Goal: Task Accomplishment & Management: Use online tool/utility

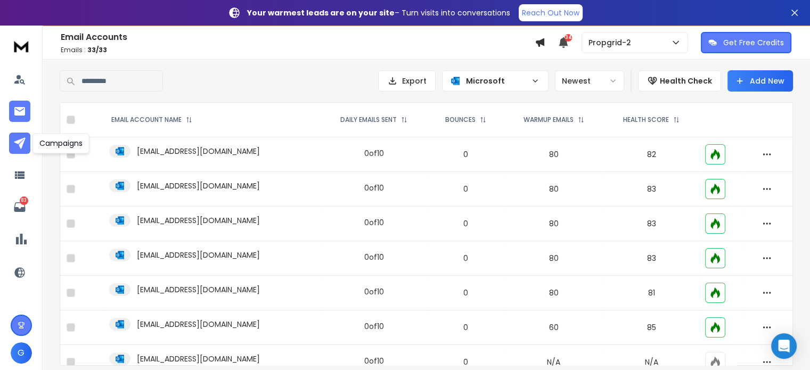
click at [24, 140] on icon at bounding box center [19, 142] width 11 height 11
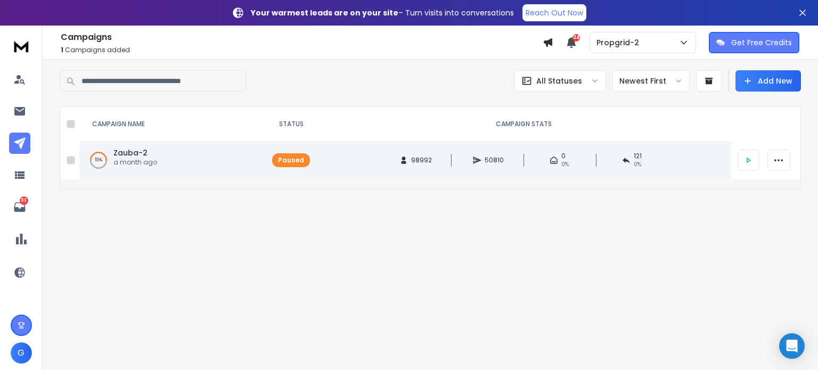
click at [180, 159] on div "51 % Zauba-2 a month ago" at bounding box center [172, 160] width 165 height 26
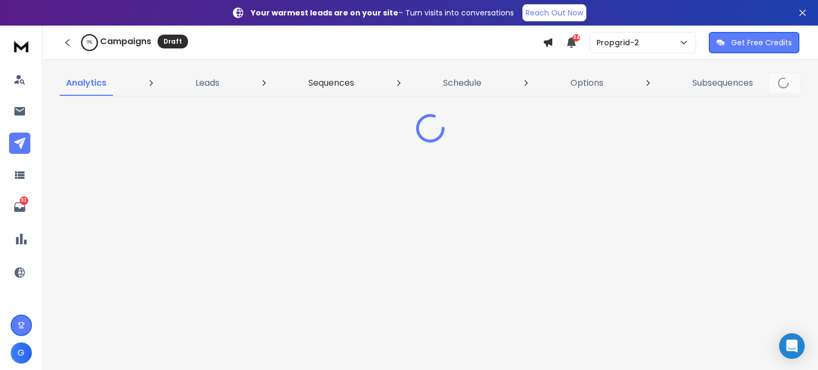
click at [343, 89] on link "Sequences" at bounding box center [331, 83] width 59 height 26
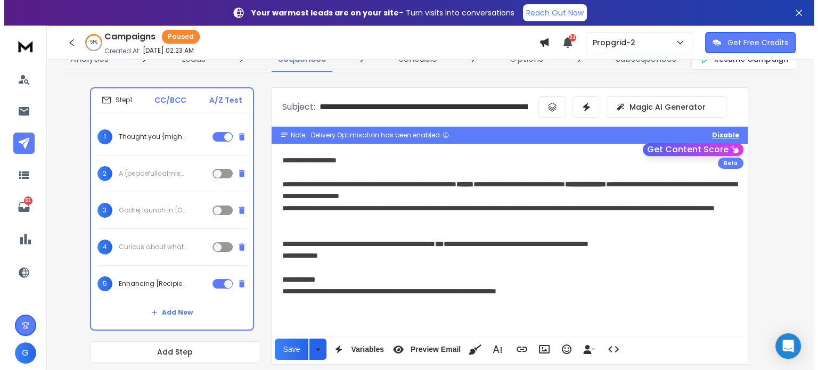
scroll to position [53, 0]
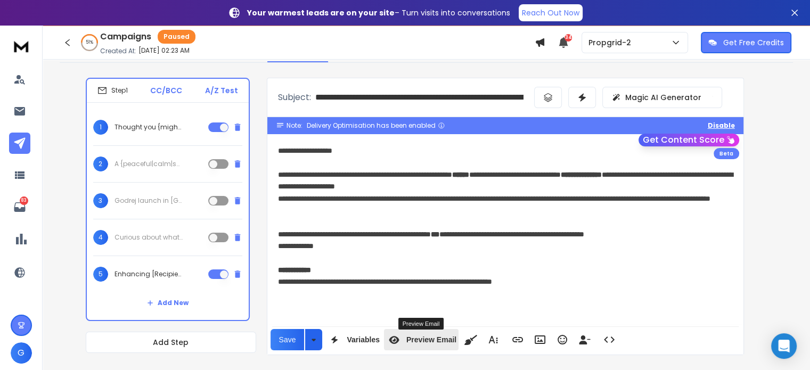
click at [437, 345] on div "Preview Email" at bounding box center [421, 340] width 75 height 18
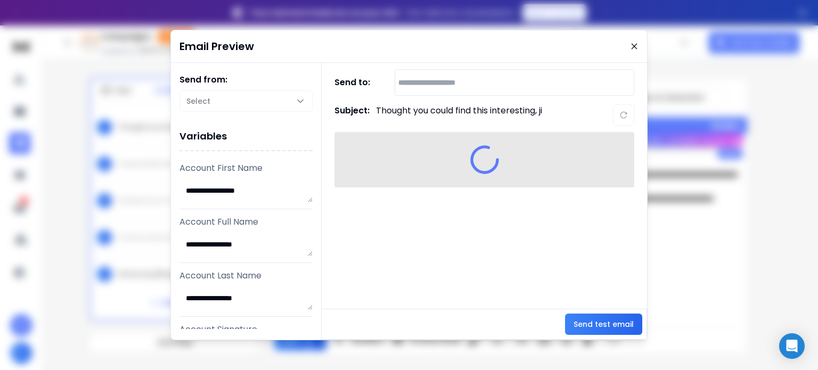
type textarea "**********"
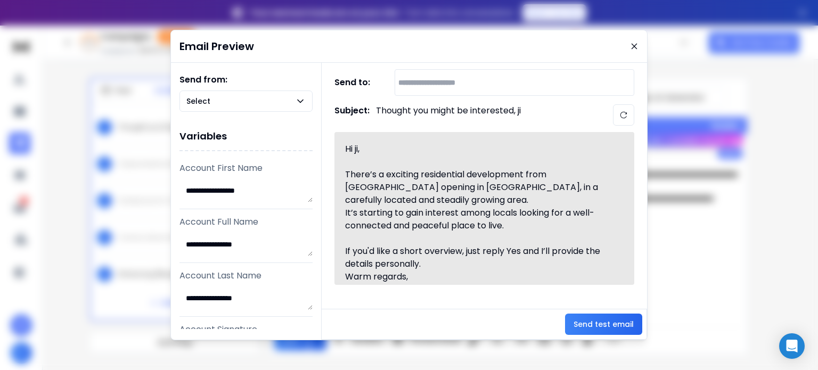
type textarea "******"
type textarea "**********"
type textarea "******"
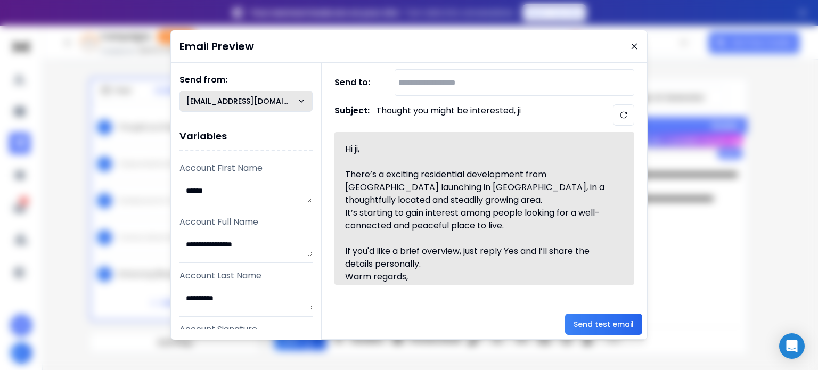
click at [224, 102] on p "[EMAIL_ADDRESS][DOMAIN_NAME]" at bounding box center [241, 101] width 111 height 11
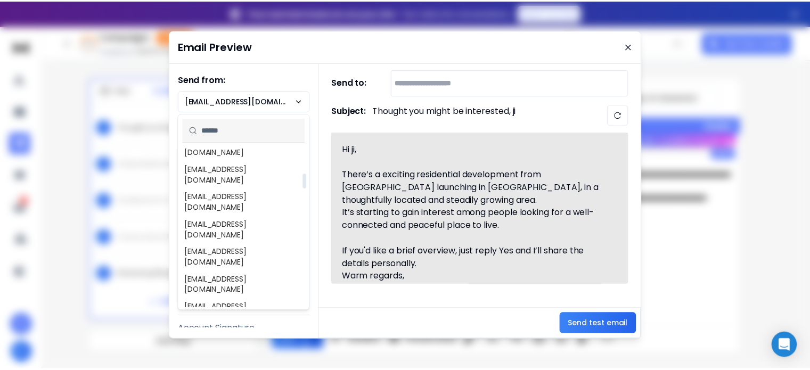
scroll to position [266, 0]
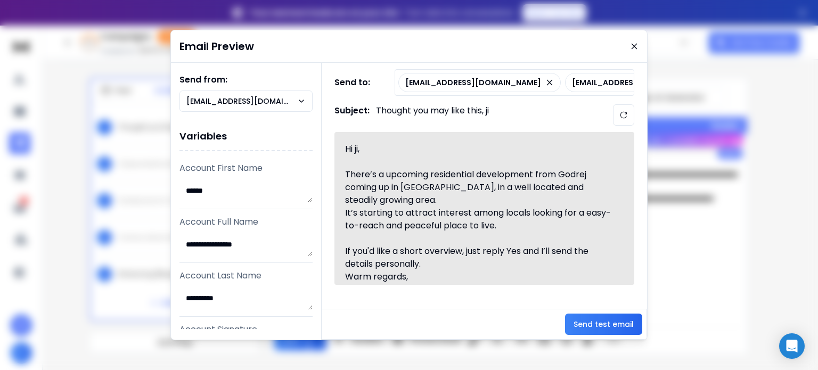
click at [609, 326] on button "Send test email" at bounding box center [603, 323] width 77 height 21
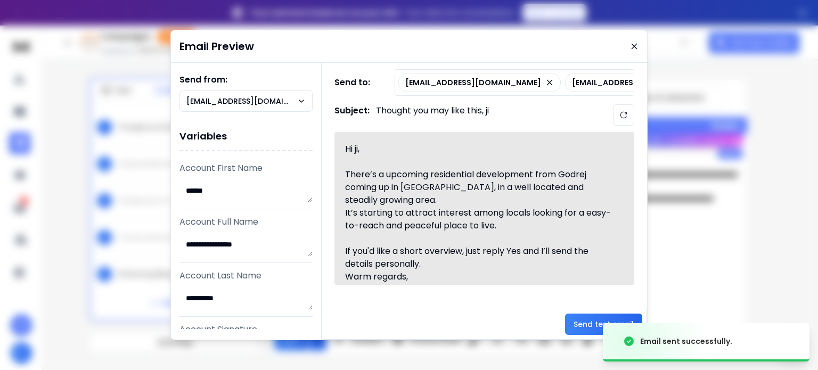
drag, startPoint x: 257, startPoint y: 250, endPoint x: 179, endPoint y: 257, distance: 78.5
click at [179, 257] on div "**********" at bounding box center [246, 200] width 150 height 255
drag, startPoint x: 204, startPoint y: 235, endPoint x: 257, endPoint y: 243, distance: 52.7
click at [257, 243] on textarea "**********" at bounding box center [245, 245] width 133 height 21
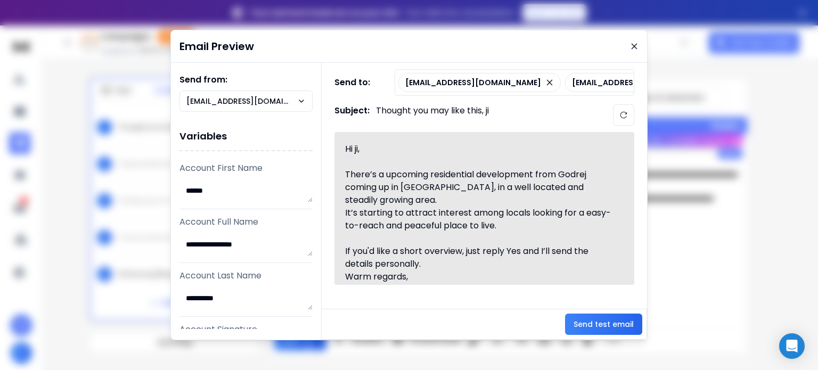
click at [633, 42] on icon at bounding box center [634, 46] width 9 height 9
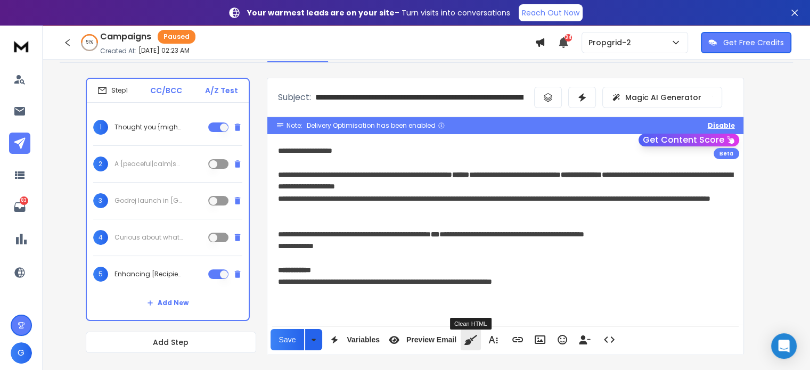
click at [477, 344] on button "Clean HTML" at bounding box center [470, 339] width 20 height 21
click at [24, 114] on icon at bounding box center [19, 111] width 11 height 9
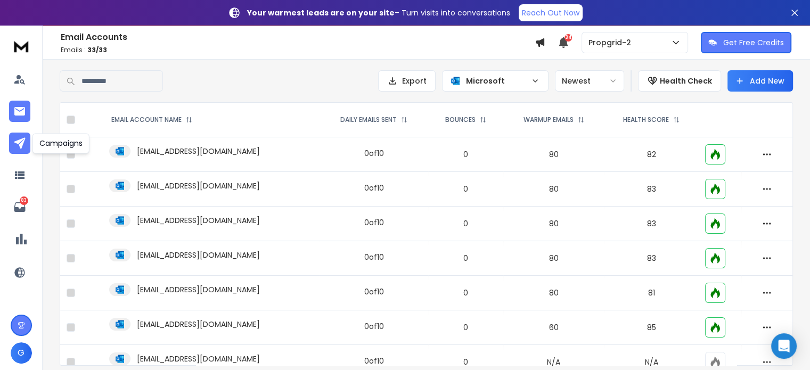
click at [24, 142] on icon at bounding box center [19, 143] width 13 height 13
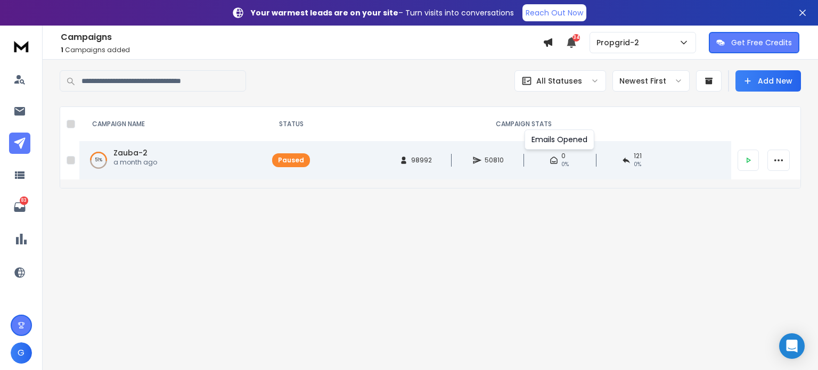
click at [549, 159] on icon at bounding box center [554, 160] width 10 height 10
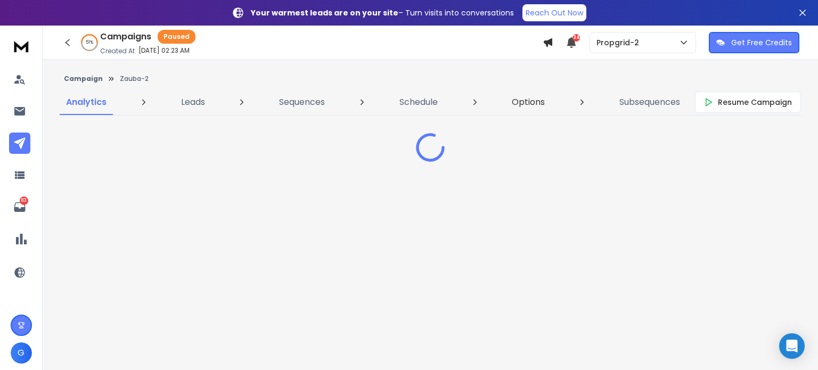
click at [527, 108] on p "Options" at bounding box center [527, 102] width 33 height 13
select select "*"
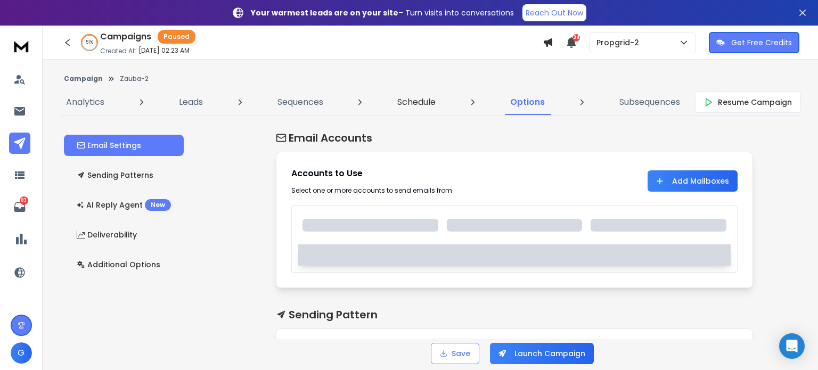
click at [425, 100] on p "Schedule" at bounding box center [416, 102] width 38 height 13
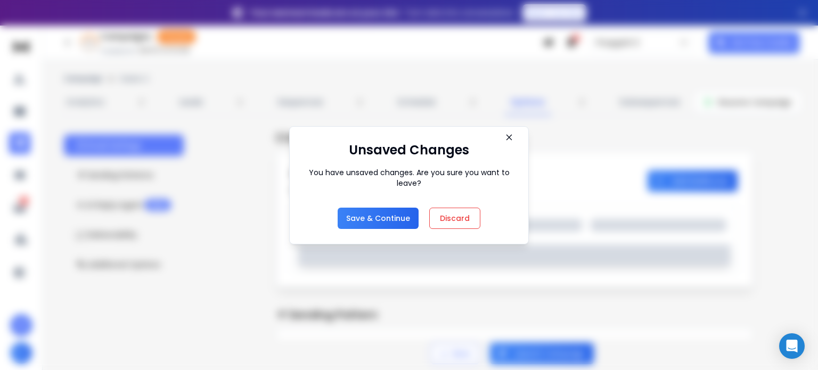
click at [387, 217] on button "Save & Continue" at bounding box center [377, 218] width 81 height 21
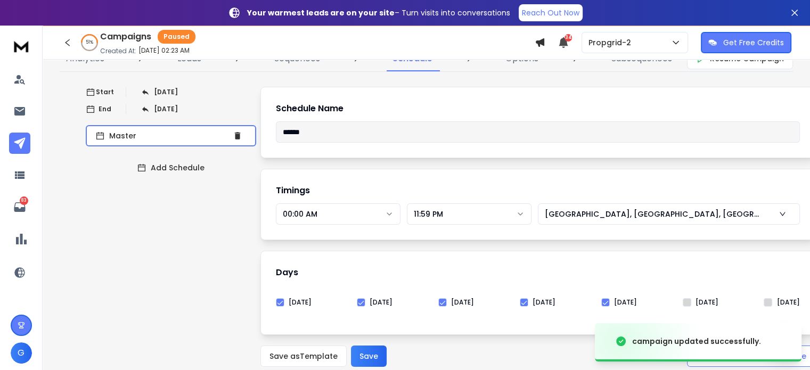
scroll to position [54, 0]
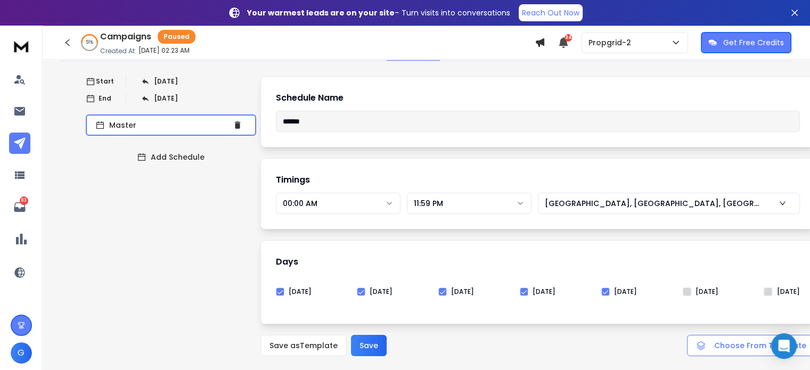
click at [367, 350] on button "Save" at bounding box center [369, 345] width 36 height 21
click at [16, 144] on icon at bounding box center [19, 143] width 13 height 13
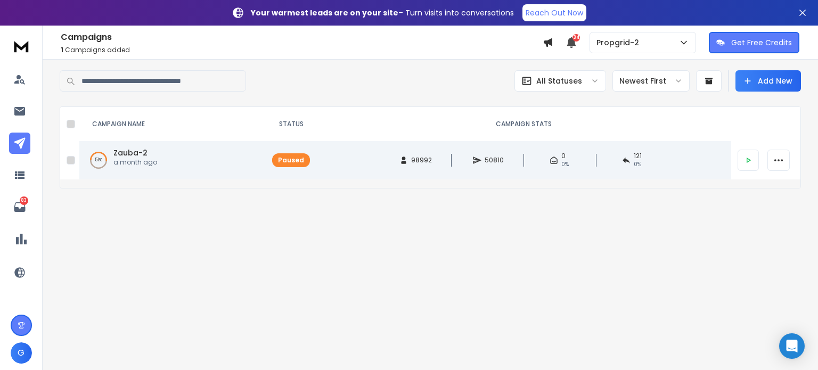
click at [749, 160] on icon at bounding box center [748, 160] width 10 height 10
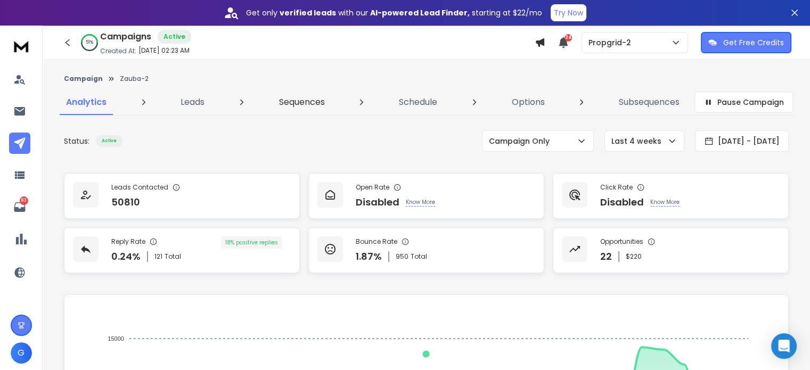
click at [301, 107] on p "Sequences" at bounding box center [302, 102] width 46 height 13
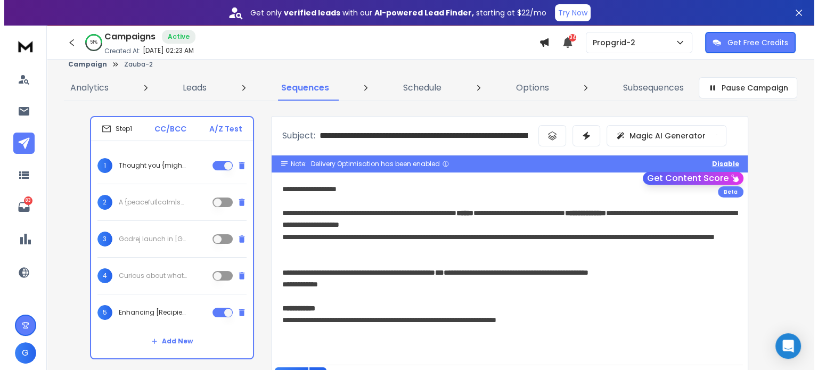
scroll to position [53, 0]
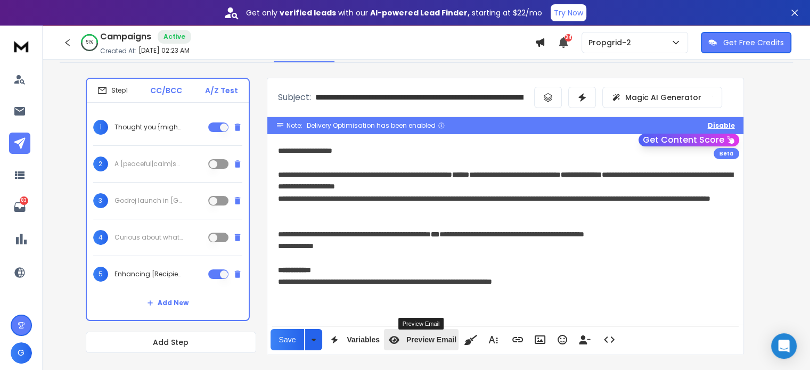
click at [432, 341] on span "Preview Email" at bounding box center [431, 339] width 54 height 9
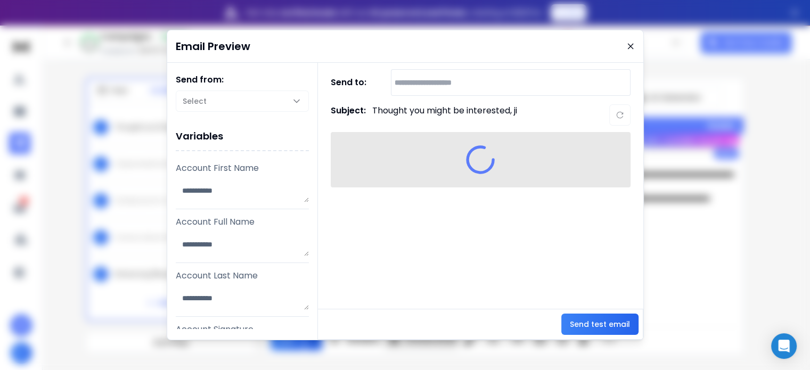
type textarea "**********"
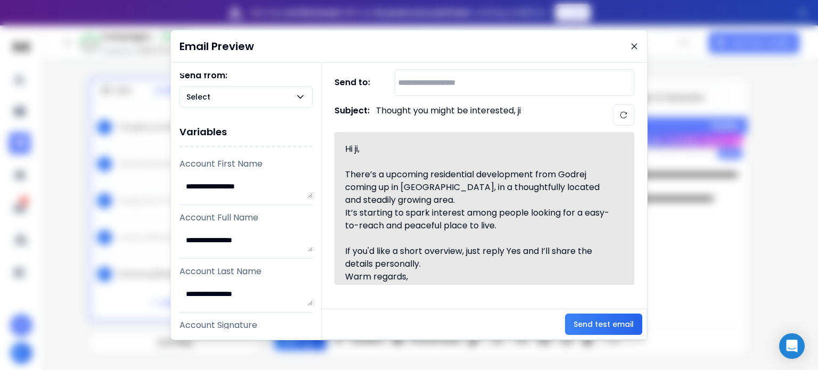
type textarea "**********"
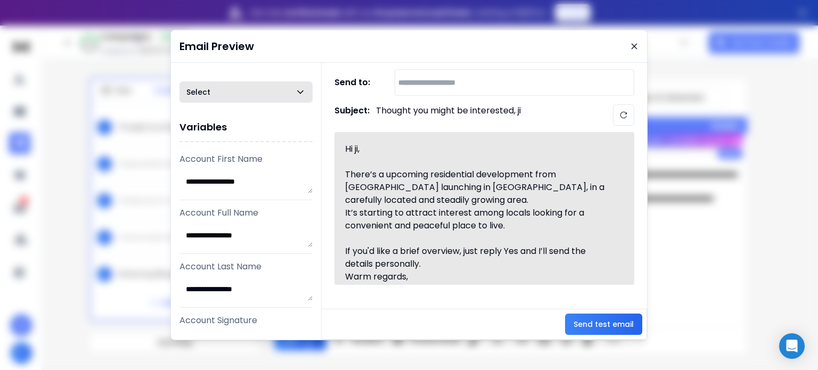
type textarea "******"
type textarea "**********"
type textarea "******"
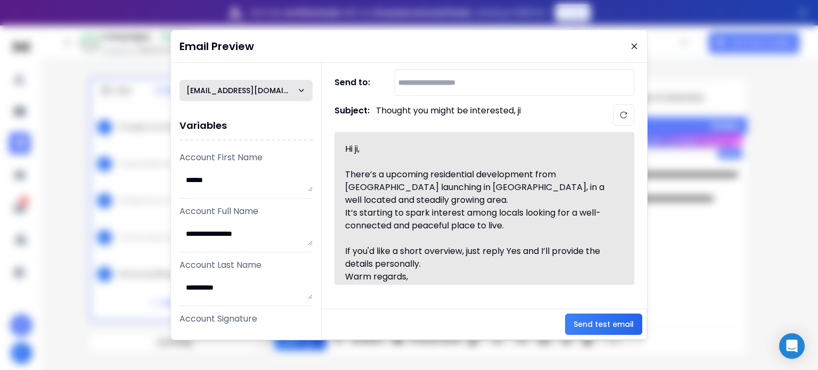
click at [244, 94] on p "[EMAIL_ADDRESS][DOMAIN_NAME]" at bounding box center [241, 90] width 111 height 11
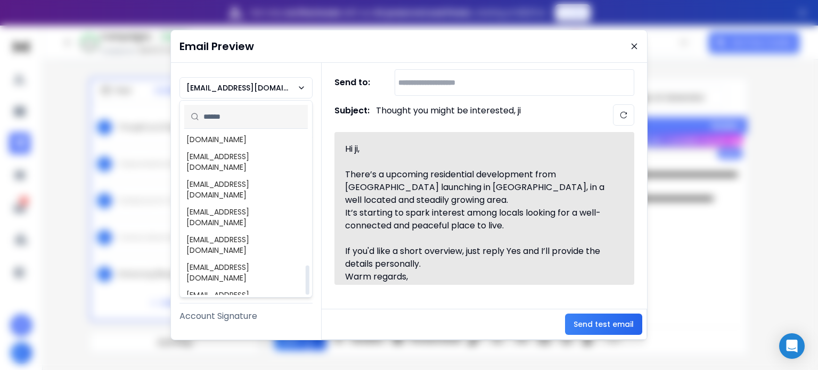
scroll to position [1011, 0]
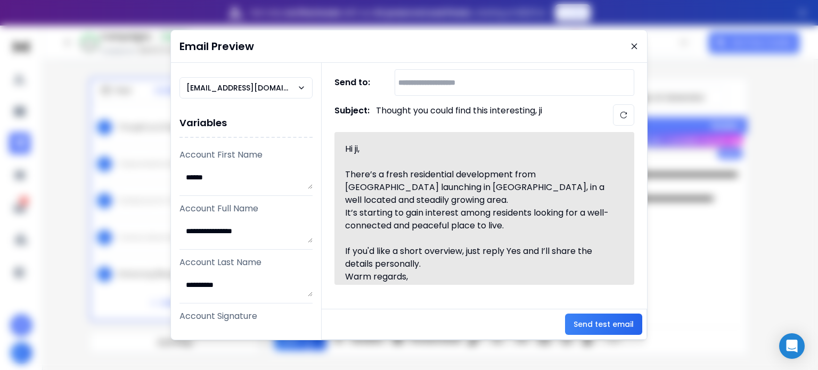
scroll to position [14, 0]
click at [575, 317] on button "Send test email" at bounding box center [603, 323] width 77 height 21
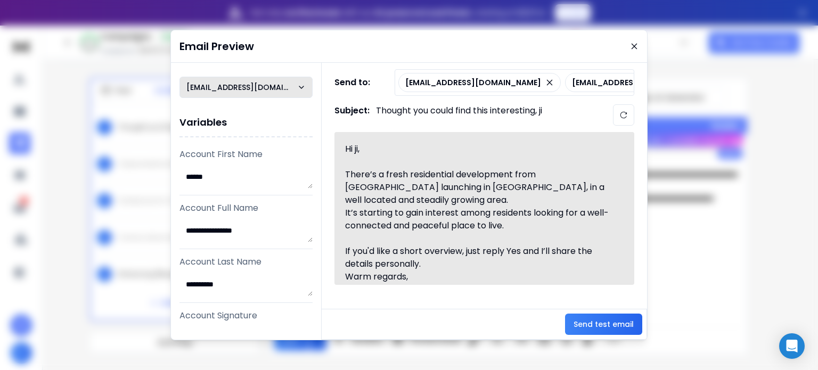
click at [262, 93] on button "[EMAIL_ADDRESS][DOMAIN_NAME]" at bounding box center [245, 87] width 133 height 21
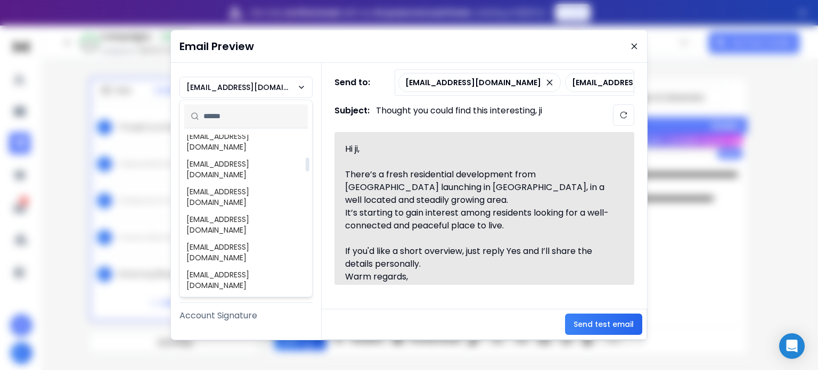
click at [259, 325] on div "[EMAIL_ADDRESS][DOMAIN_NAME]" at bounding box center [245, 335] width 119 height 21
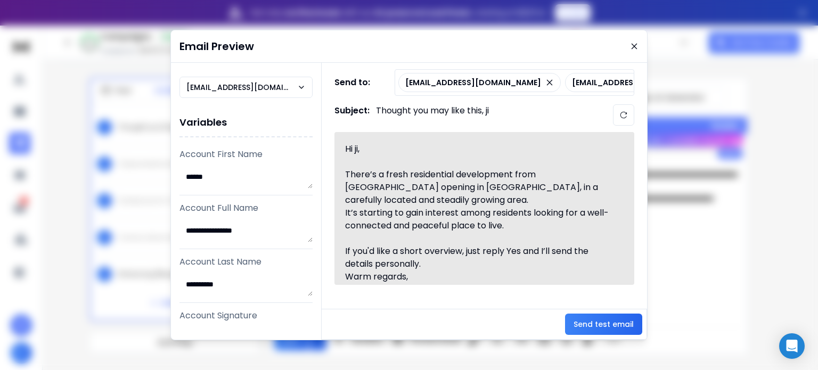
click at [594, 332] on button "Send test email" at bounding box center [603, 323] width 77 height 21
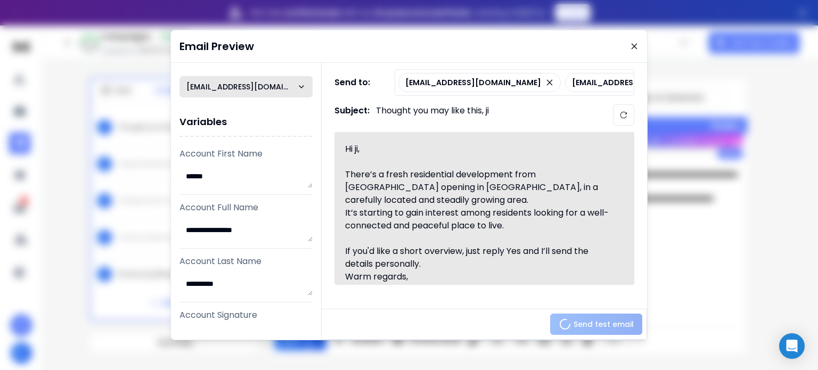
click at [261, 81] on p "[EMAIL_ADDRESS][DOMAIN_NAME]" at bounding box center [241, 86] width 111 height 11
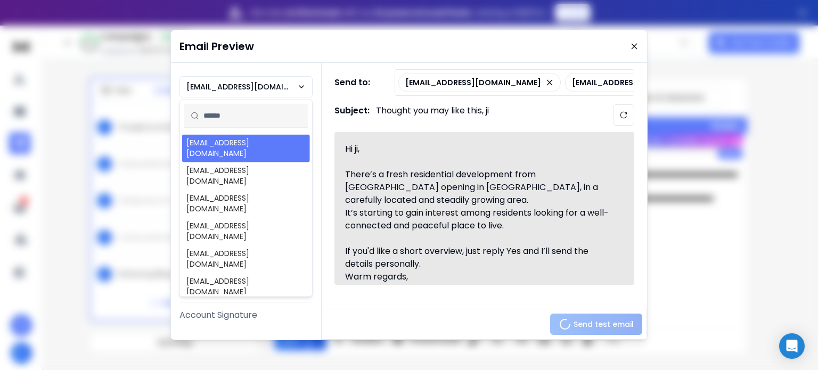
scroll to position [15, 0]
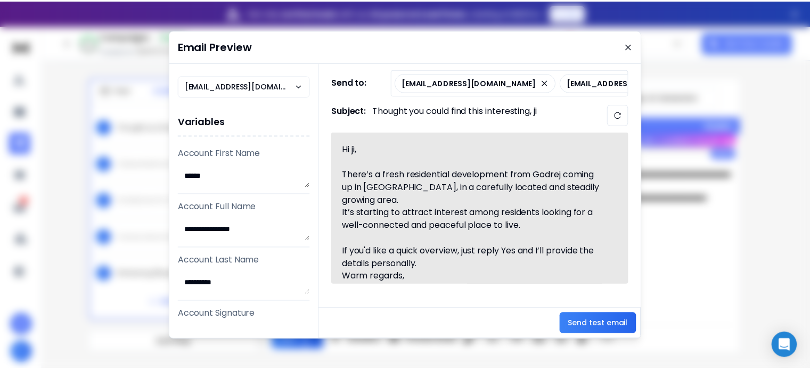
scroll to position [14, 0]
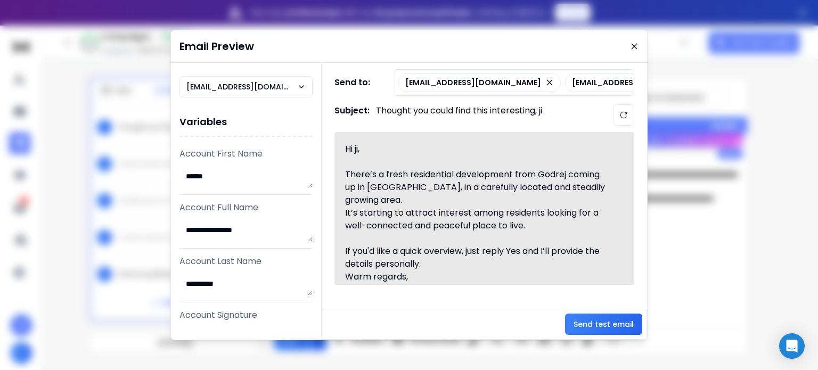
click at [596, 317] on button "Send test email" at bounding box center [603, 323] width 77 height 21
click at [633, 43] on icon at bounding box center [634, 46] width 9 height 9
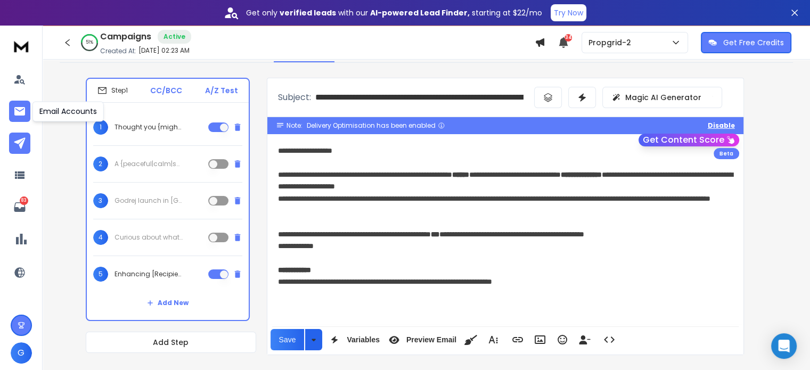
click at [22, 108] on icon at bounding box center [19, 111] width 11 height 9
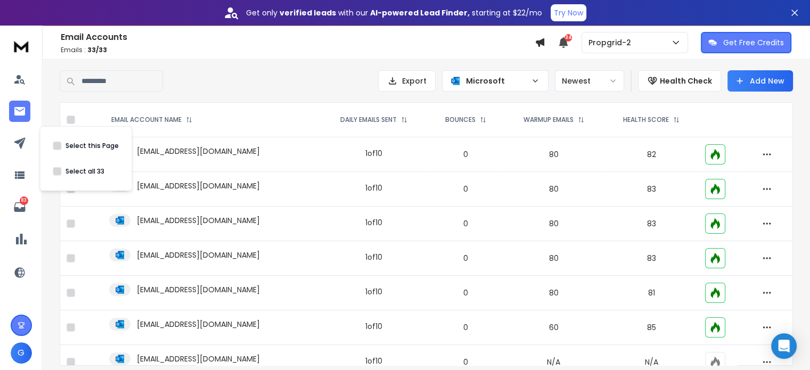
click at [71, 118] on button "Select this Page" at bounding box center [71, 119] width 9 height 9
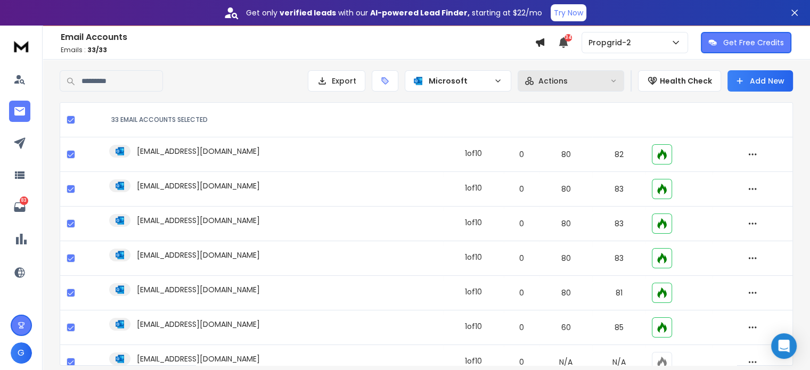
click at [573, 76] on div "Actions" at bounding box center [564, 81] width 81 height 11
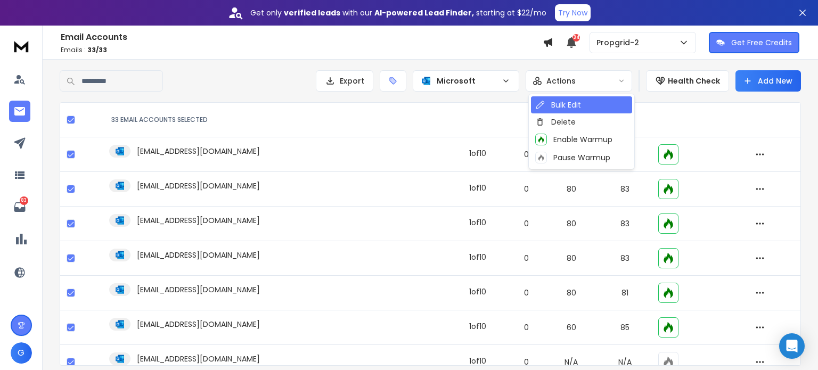
click at [573, 103] on div "Bulk Edit" at bounding box center [558, 105] width 46 height 11
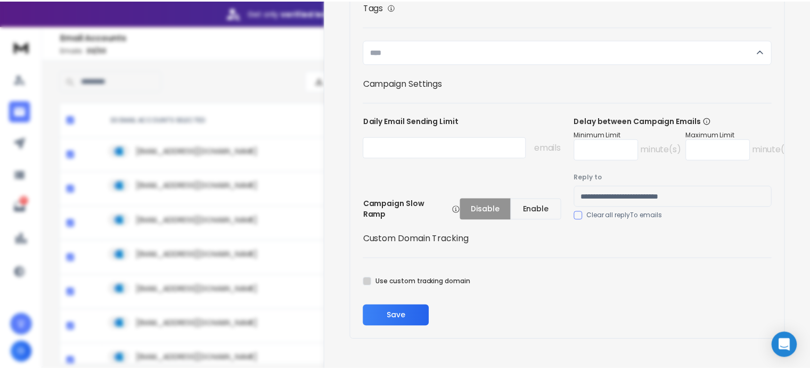
scroll to position [266, 0]
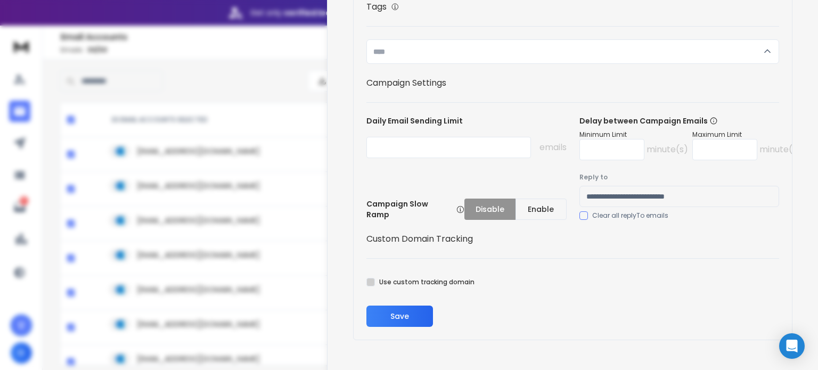
click at [419, 137] on input "number" at bounding box center [448, 147] width 164 height 21
type input "***"
click at [601, 140] on input "number" at bounding box center [611, 149] width 65 height 21
type input "*"
click at [696, 131] on p "Maximum Limit" at bounding box center [746, 134] width 109 height 9
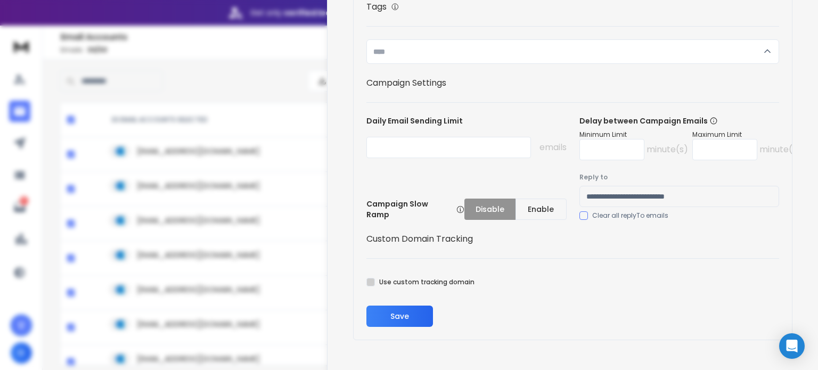
click at [704, 144] on input "number" at bounding box center [724, 149] width 65 height 21
type input "*"
click at [404, 312] on button "Save" at bounding box center [399, 315] width 67 height 21
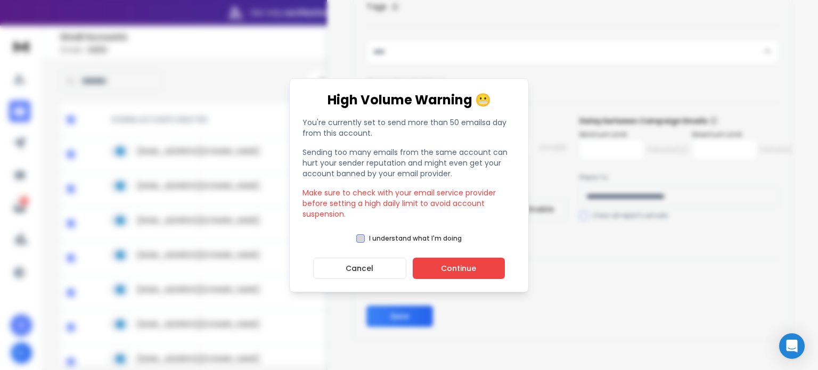
click at [365, 241] on button "I understand what I'm doing" at bounding box center [360, 238] width 9 height 9
click at [466, 276] on button "Continue" at bounding box center [458, 268] width 92 height 21
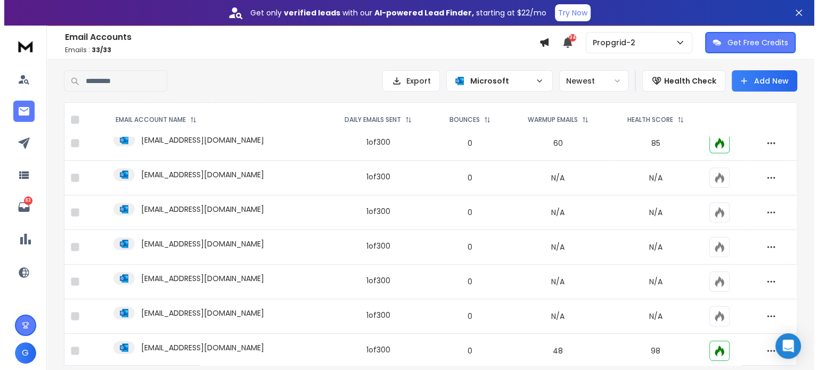
scroll to position [0, 0]
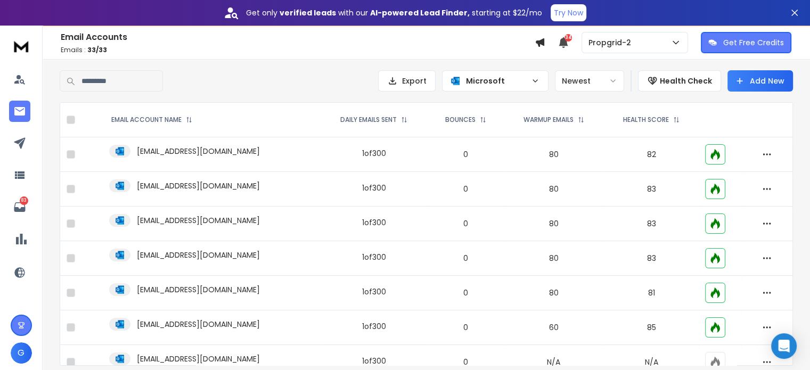
click at [516, 77] on p "Microsoft" at bounding box center [496, 81] width 61 height 11
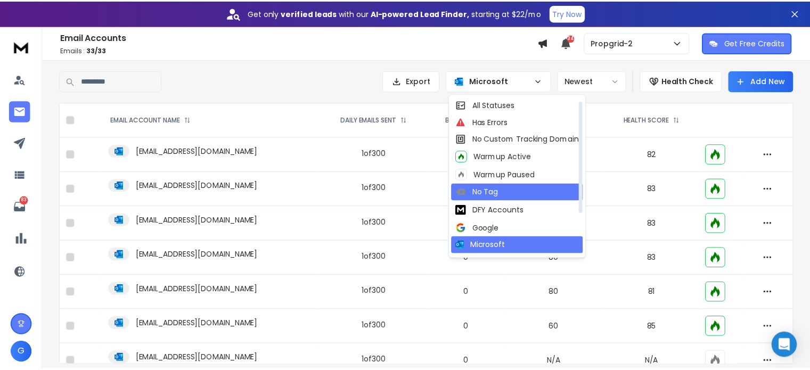
scroll to position [65, 0]
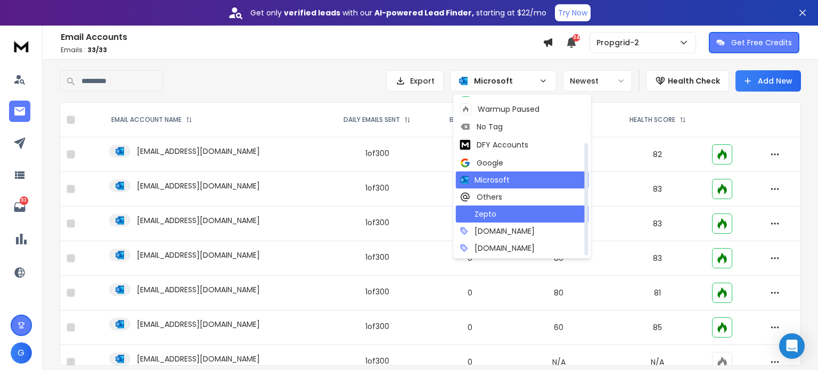
click at [507, 211] on div "Zepto" at bounding box center [521, 213] width 133 height 17
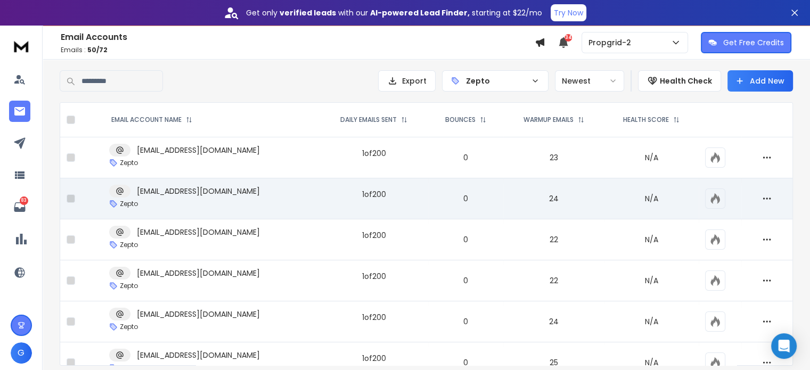
click at [264, 183] on td "gaurav3@h.propgrid.info Zepto" at bounding box center [211, 198] width 217 height 41
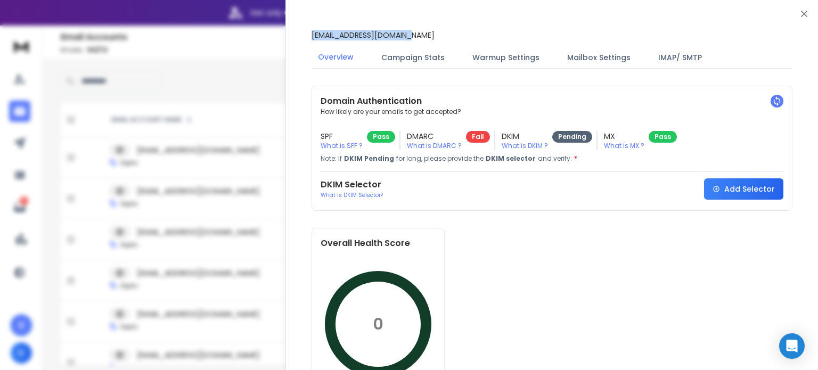
drag, startPoint x: 435, startPoint y: 30, endPoint x: 296, endPoint y: 32, distance: 139.5
click at [296, 32] on div "Multi Select Table Sheet gaurav3@h.propgrid.info Overview Campaign Stats Warmup…" at bounding box center [551, 185] width 532 height 370
copy p "[EMAIL_ADDRESS][DOMAIN_NAME]"
click at [26, 140] on div at bounding box center [409, 185] width 818 height 370
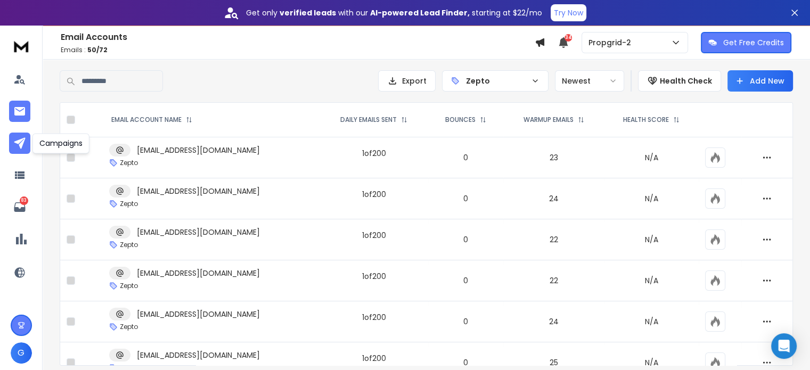
click at [23, 140] on icon at bounding box center [19, 142] width 11 height 11
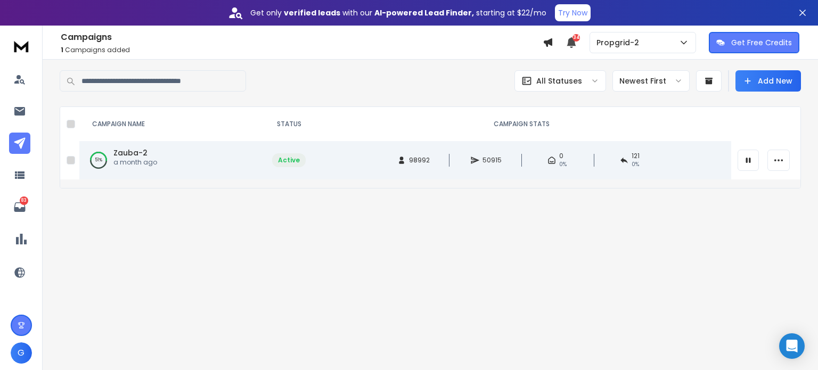
click at [226, 152] on div "51 % Zauba-2 a month ago" at bounding box center [172, 160] width 165 height 26
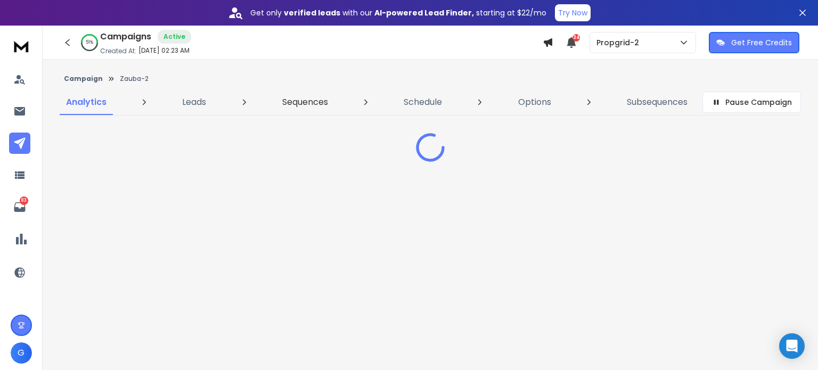
click at [309, 95] on link "Sequences" at bounding box center [305, 102] width 59 height 26
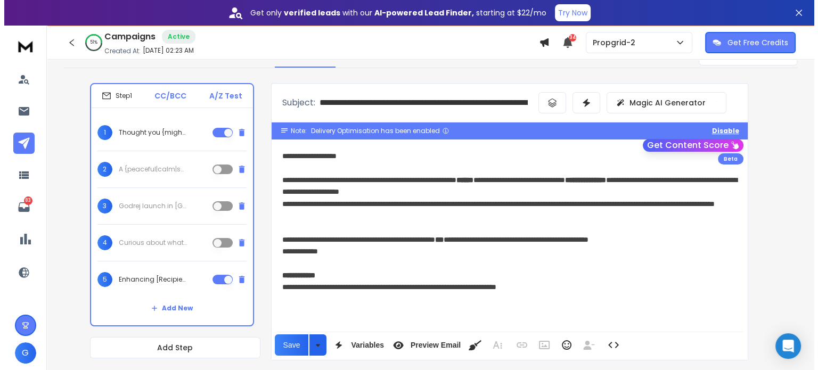
scroll to position [53, 0]
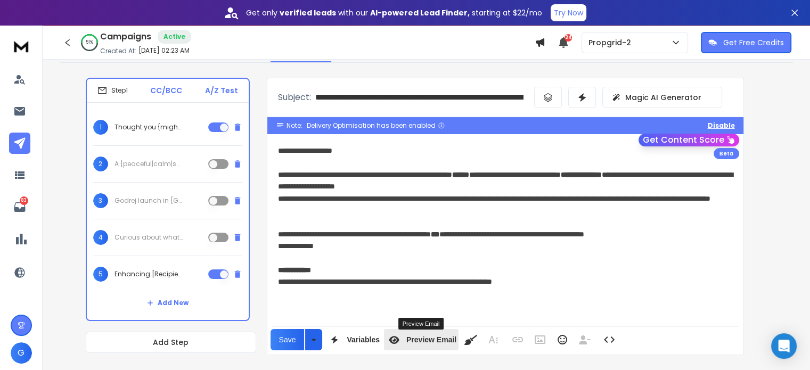
click at [437, 336] on span "Preview Email" at bounding box center [431, 339] width 54 height 9
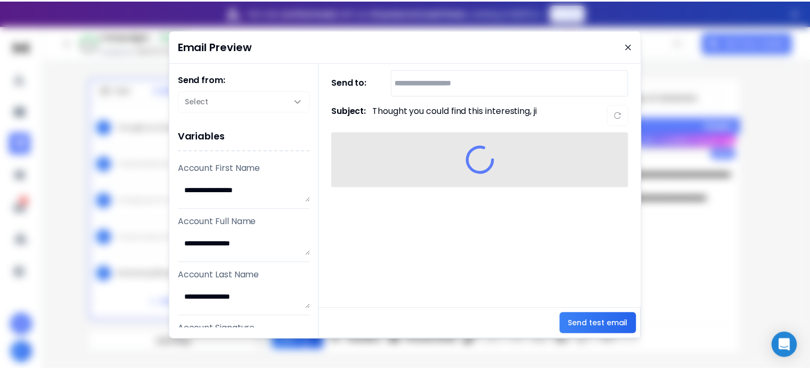
scroll to position [0, 0]
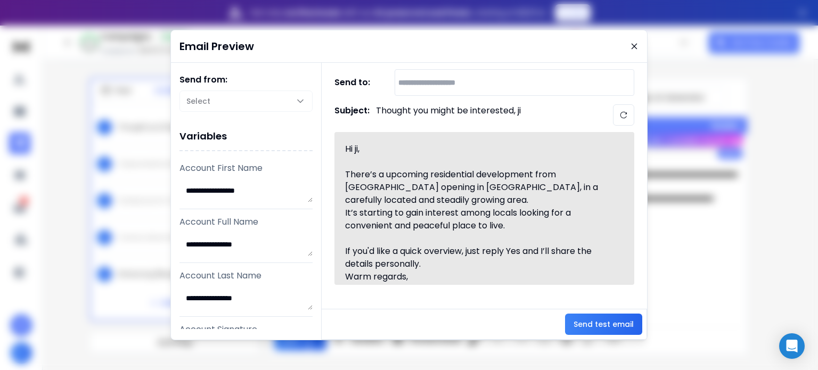
click at [234, 104] on div "Select" at bounding box center [245, 100] width 133 height 21
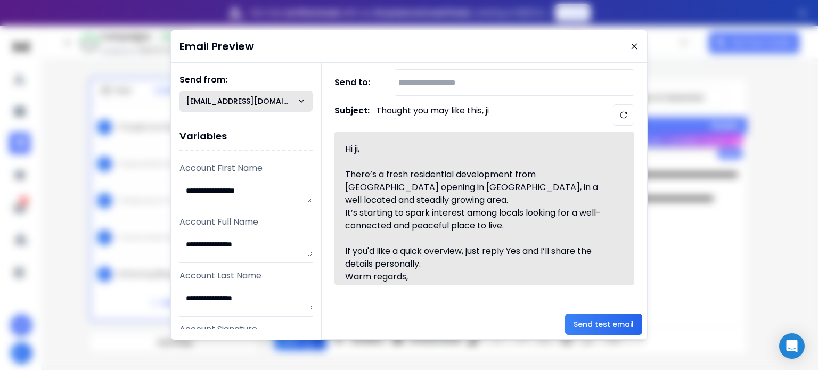
click at [227, 101] on p "[EMAIL_ADDRESS][DOMAIN_NAME]" at bounding box center [241, 101] width 111 height 11
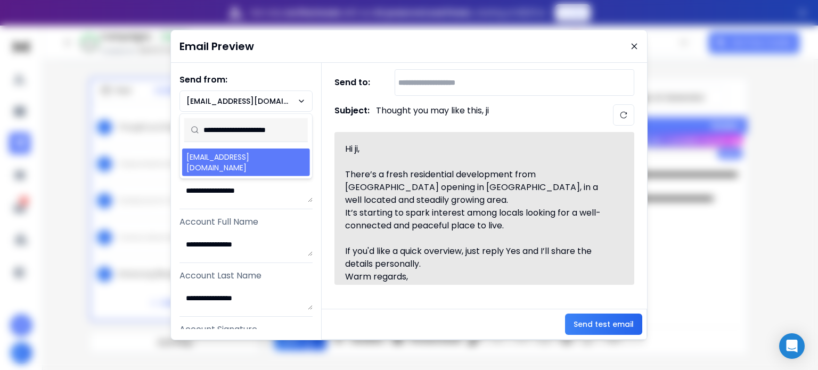
type input "**********"
click at [243, 163] on div "[EMAIL_ADDRESS][DOMAIN_NAME]" at bounding box center [246, 162] width 128 height 28
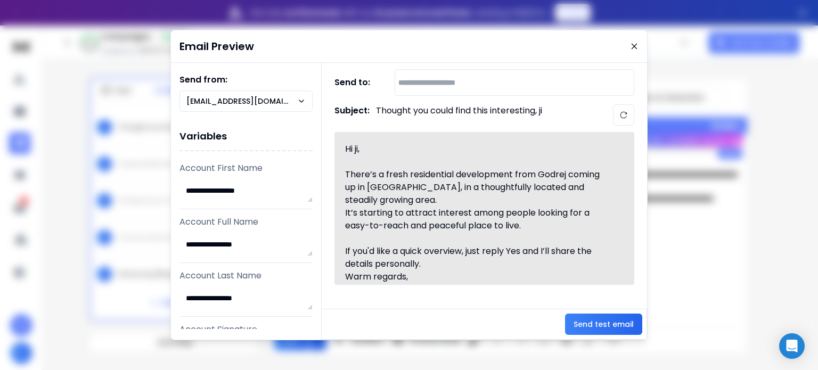
click at [433, 86] on input at bounding box center [514, 82] width 232 height 19
click at [599, 334] on button "Send test email" at bounding box center [603, 323] width 77 height 21
click at [635, 47] on icon at bounding box center [634, 46] width 6 height 6
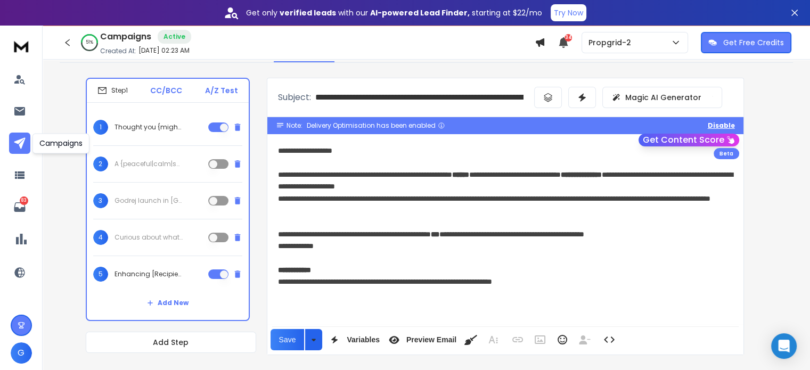
click at [13, 146] on icon at bounding box center [19, 143] width 13 height 13
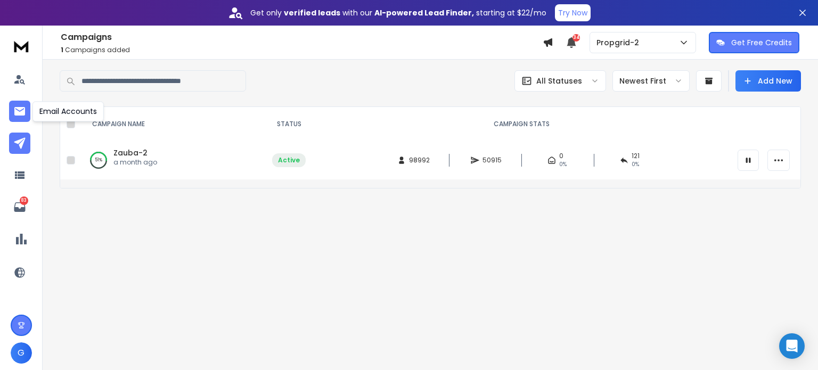
click at [20, 112] on icon at bounding box center [19, 111] width 11 height 9
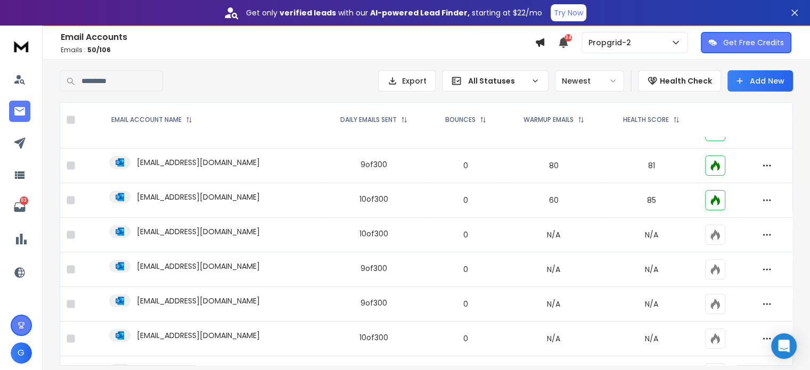
scroll to position [166, 0]
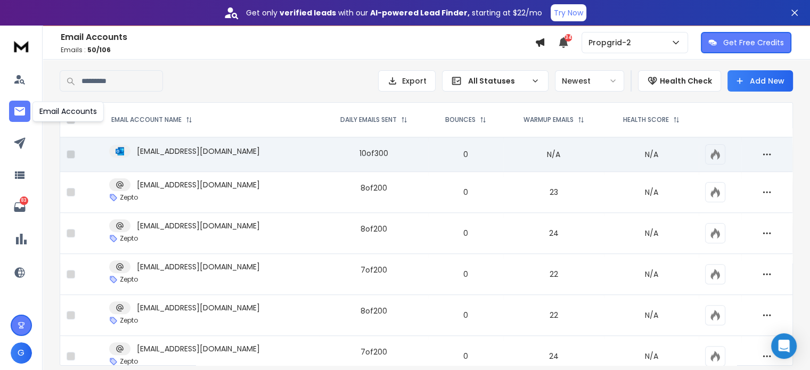
click at [251, 163] on td "[EMAIL_ADDRESS][DOMAIN_NAME]" at bounding box center [211, 154] width 217 height 35
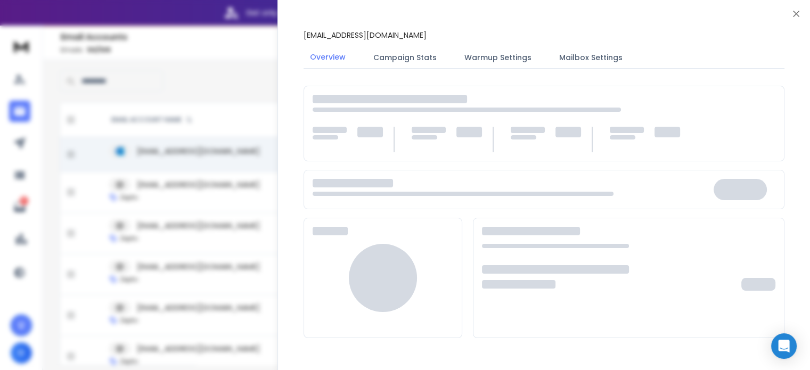
scroll to position [380, 0]
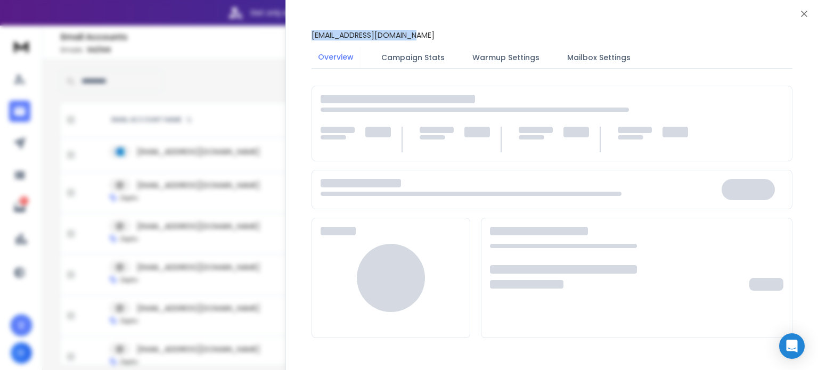
drag, startPoint x: 421, startPoint y: 29, endPoint x: 300, endPoint y: 40, distance: 121.9
click at [300, 40] on div "gaurav1@royal-infra.info Overview Campaign Stats Warmup Settings Mailbox Settin…" at bounding box center [552, 184] width 506 height 342
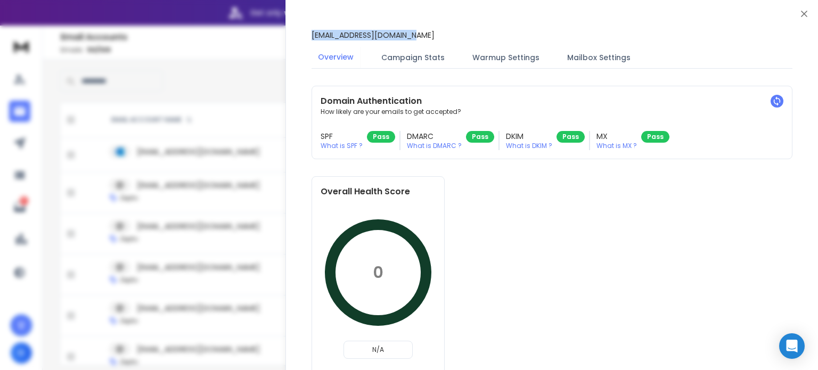
copy p "[EMAIL_ADDRESS][DOMAIN_NAME]"
click at [212, 46] on div at bounding box center [409, 185] width 818 height 370
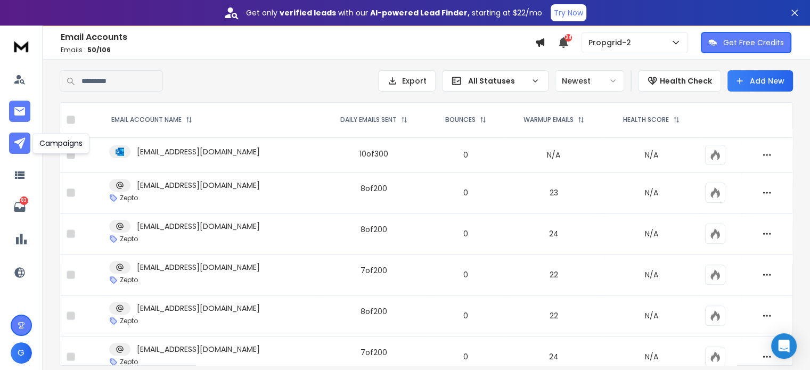
click at [22, 144] on icon at bounding box center [19, 142] width 11 height 11
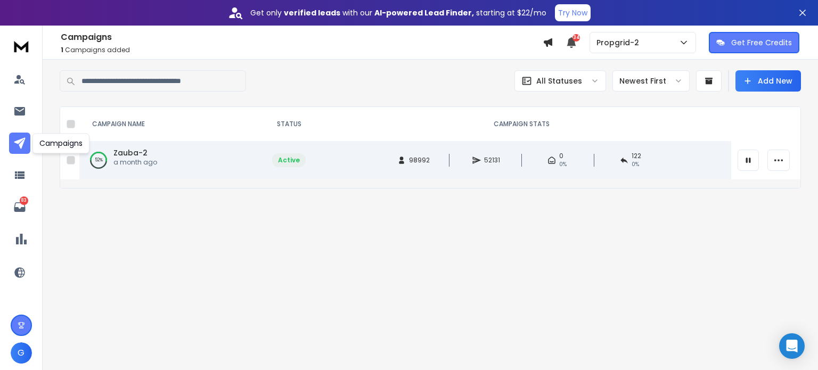
click at [218, 155] on div "52 % Zauba-2 a month ago" at bounding box center [172, 160] width 165 height 26
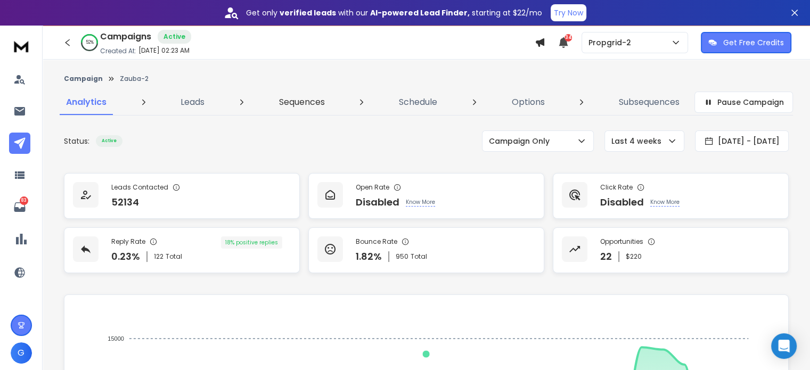
click at [311, 103] on p "Sequences" at bounding box center [302, 102] width 46 height 13
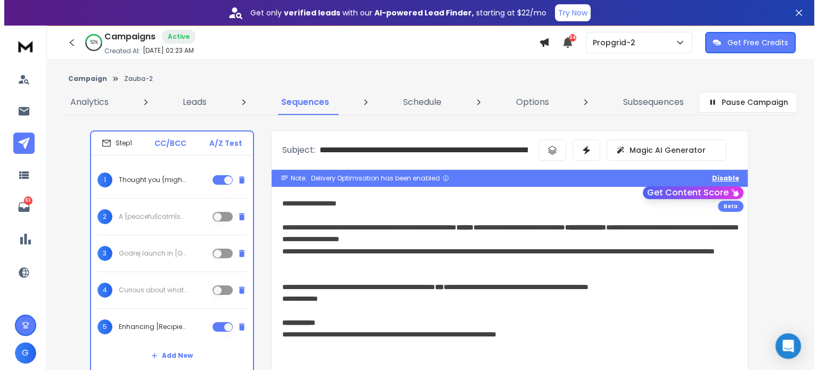
scroll to position [53, 0]
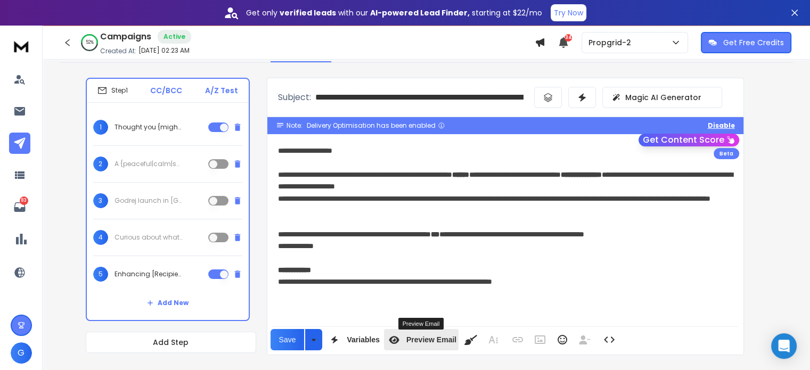
click at [424, 349] on button "Preview Email Preview Email" at bounding box center [421, 339] width 75 height 21
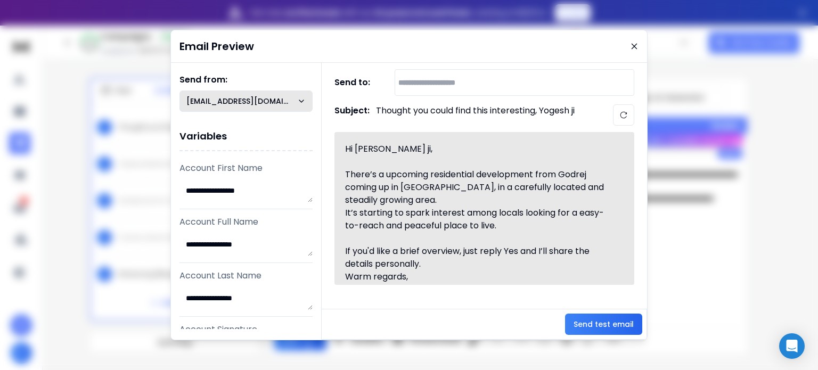
click at [262, 103] on p "[EMAIL_ADDRESS][DOMAIN_NAME]" at bounding box center [241, 101] width 111 height 11
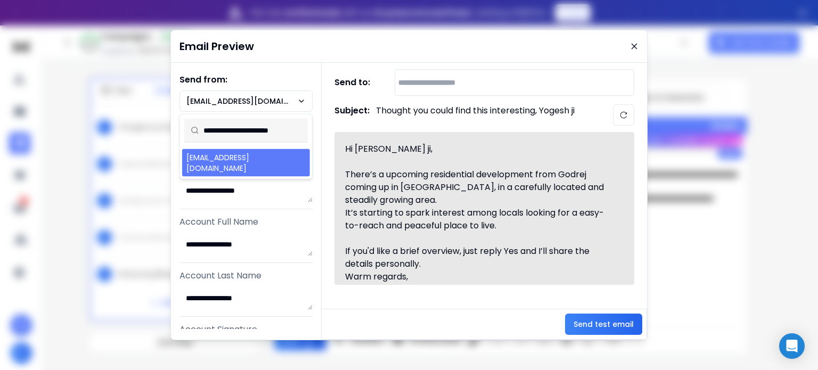
type input "**********"
click at [266, 164] on div "[EMAIL_ADDRESS][DOMAIN_NAME]" at bounding box center [246, 163] width 128 height 28
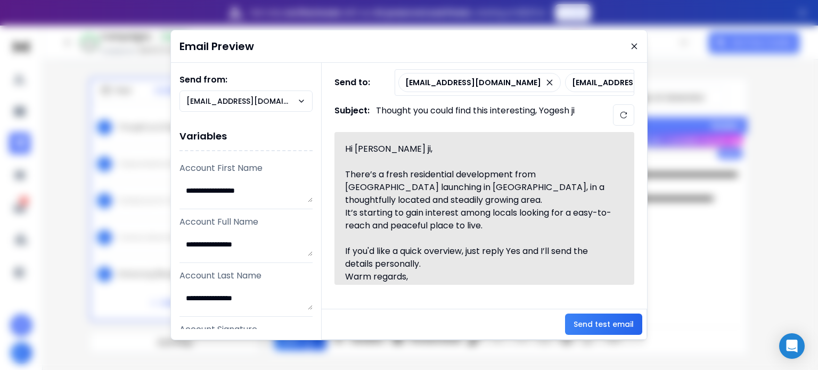
click at [598, 325] on button "Send test email" at bounding box center [603, 323] width 77 height 21
click at [260, 101] on p "[EMAIL_ADDRESS][DOMAIN_NAME]" at bounding box center [241, 101] width 111 height 11
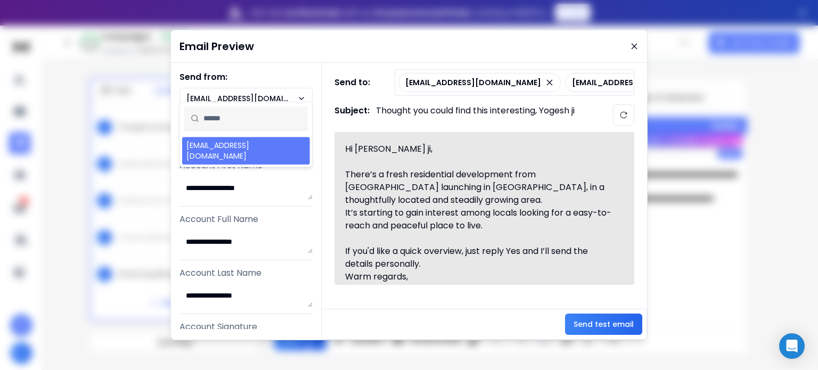
scroll to position [0, 0]
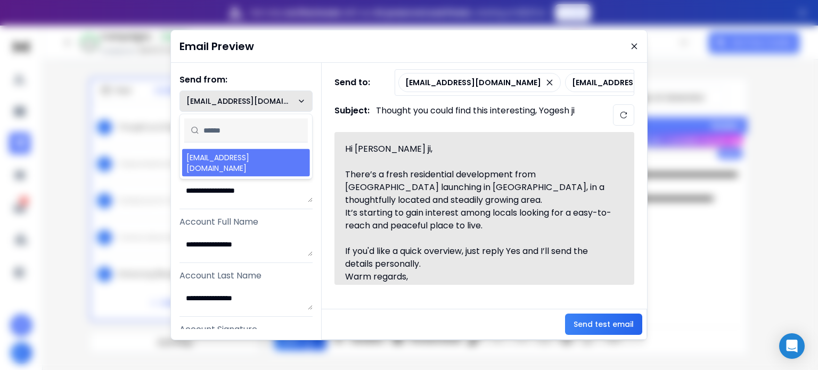
click at [268, 94] on button "[EMAIL_ADDRESS][DOMAIN_NAME]" at bounding box center [245, 100] width 133 height 21
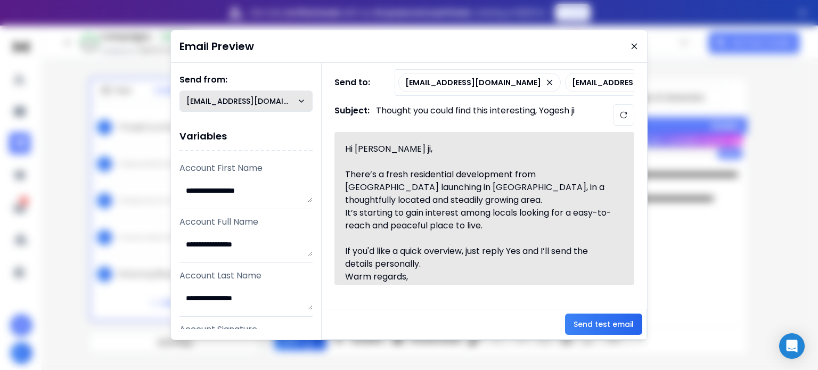
click at [298, 105] on icon "button" at bounding box center [301, 101] width 9 height 11
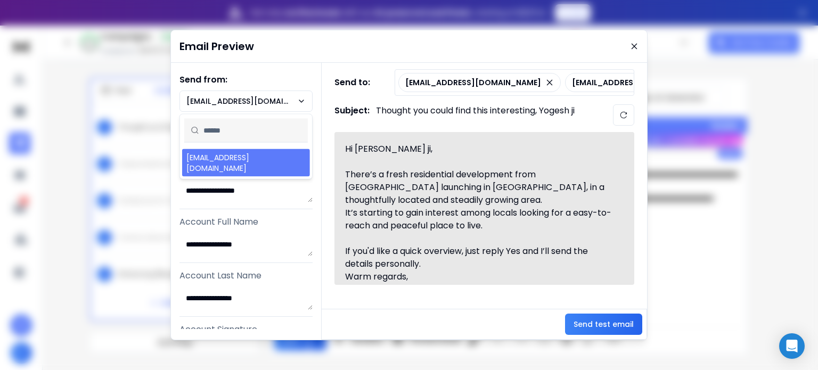
click at [283, 129] on input "text" at bounding box center [252, 130] width 98 height 23
click at [270, 123] on input "text" at bounding box center [252, 130] width 98 height 23
drag, startPoint x: 635, startPoint y: 47, endPoint x: 624, endPoint y: 44, distance: 11.6
click at [633, 45] on icon at bounding box center [634, 46] width 6 height 6
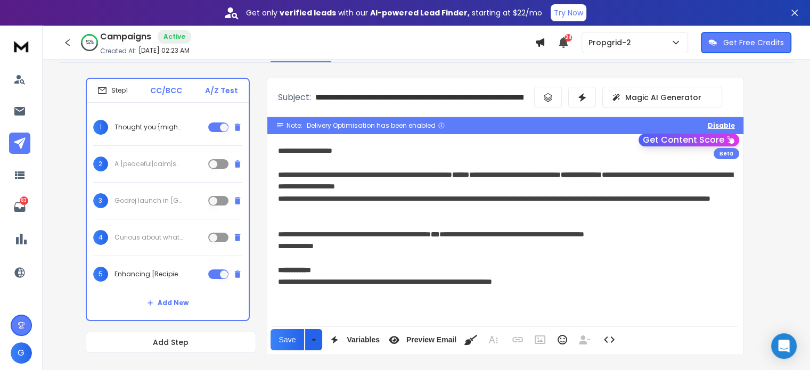
click at [136, 272] on p "Enhancing [Recipient's Company]'s [Service Area] with [Your Solution]" at bounding box center [148, 274] width 68 height 9
type input "**********"
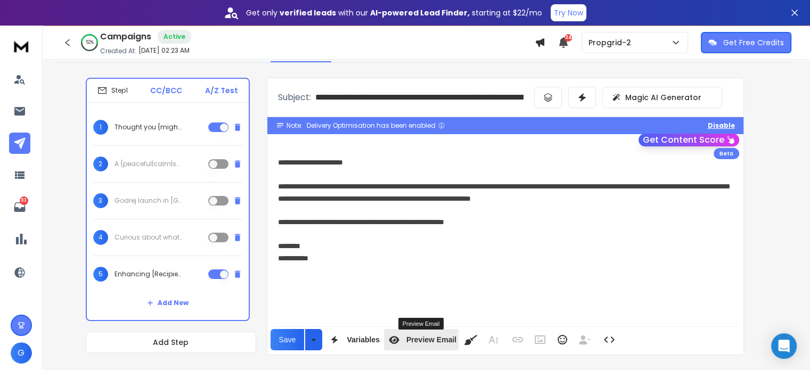
click at [420, 337] on span "Preview Email" at bounding box center [431, 339] width 54 height 9
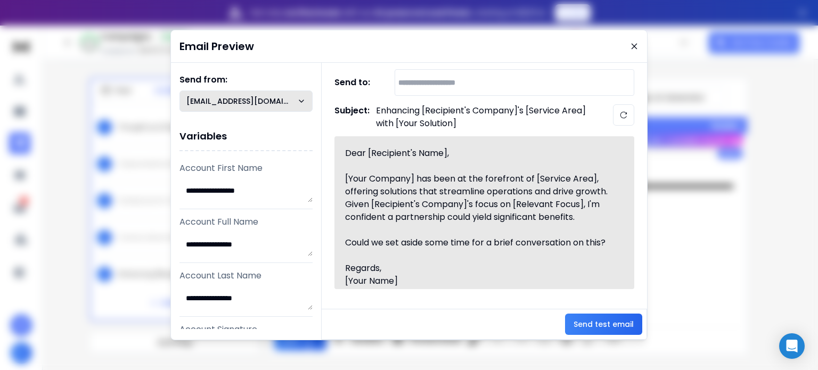
click at [250, 98] on p "[EMAIL_ADDRESS][DOMAIN_NAME]" at bounding box center [241, 101] width 111 height 11
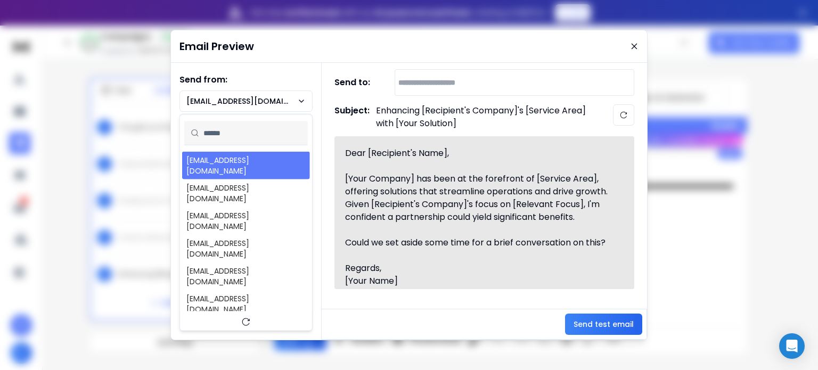
drag, startPoint x: 241, startPoint y: 134, endPoint x: 233, endPoint y: 134, distance: 8.0
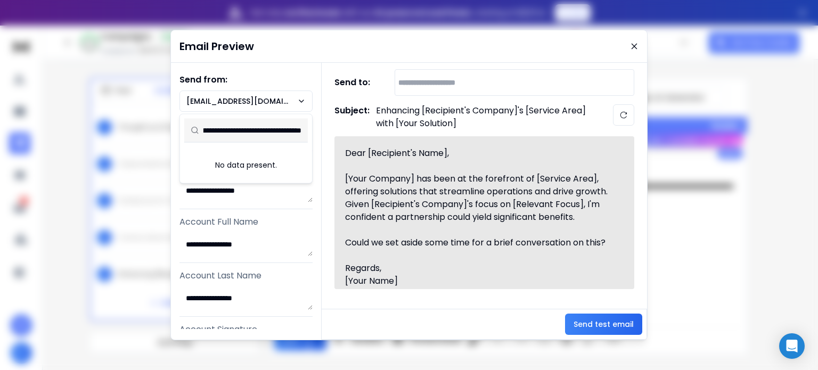
type input "**********"
click at [428, 82] on input at bounding box center [514, 82] width 232 height 19
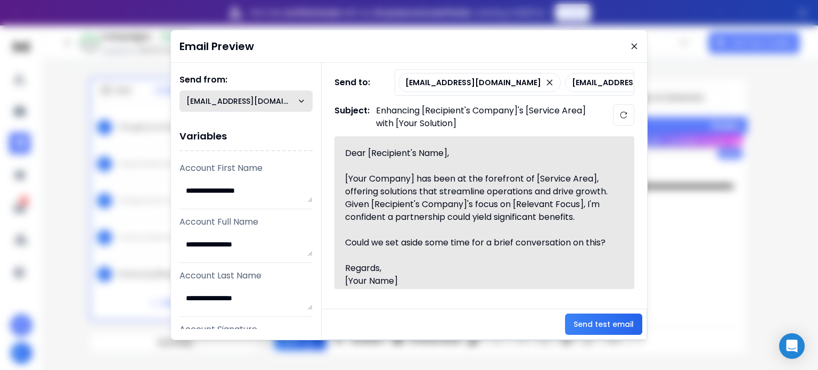
click at [292, 104] on p "[EMAIL_ADDRESS][DOMAIN_NAME]" at bounding box center [241, 101] width 111 height 11
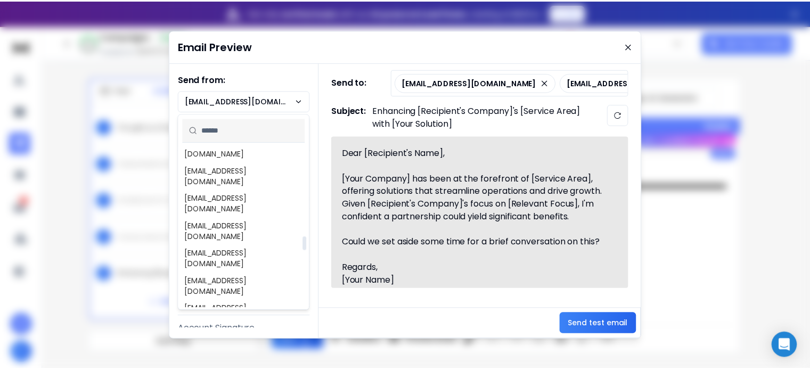
scroll to position [1011, 0]
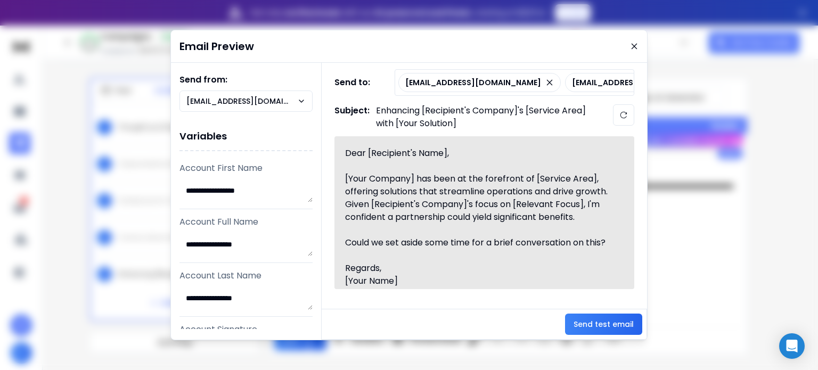
click at [596, 323] on button "Send test email" at bounding box center [603, 323] width 77 height 21
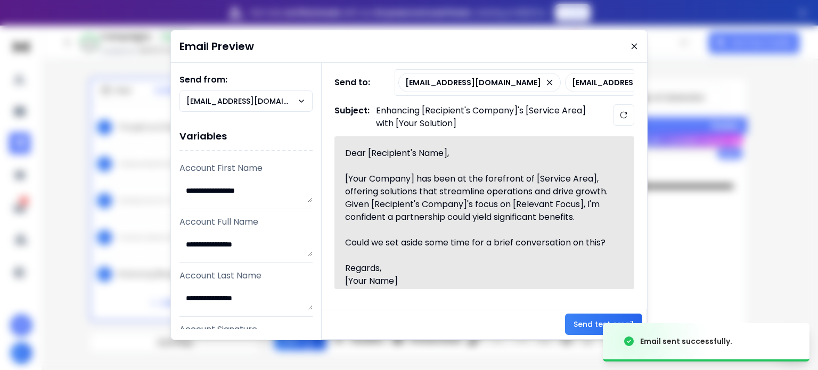
click at [126, 269] on div "**********" at bounding box center [409, 185] width 818 height 332
click at [637, 43] on icon at bounding box center [634, 46] width 9 height 9
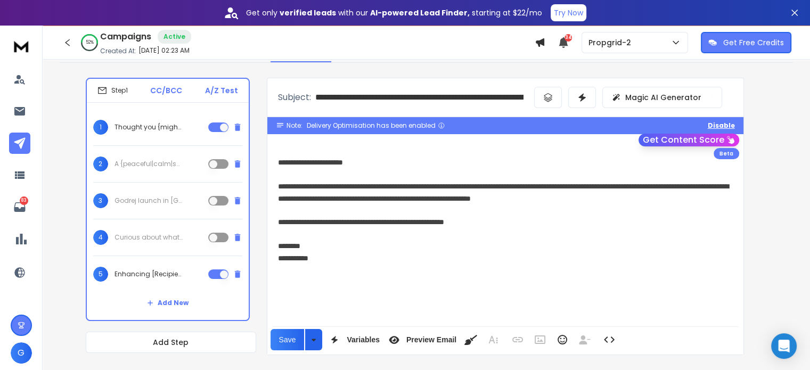
click at [224, 276] on div "5 Enhancing [Recipient's Company]'s [Service Area] with [Your Solution]" at bounding box center [167, 274] width 149 height 36
click at [216, 273] on button "button" at bounding box center [218, 274] width 20 height 10
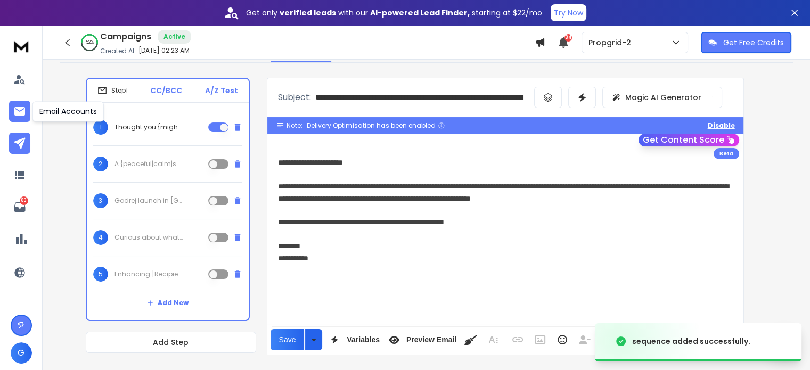
click at [24, 111] on icon at bounding box center [19, 111] width 11 height 9
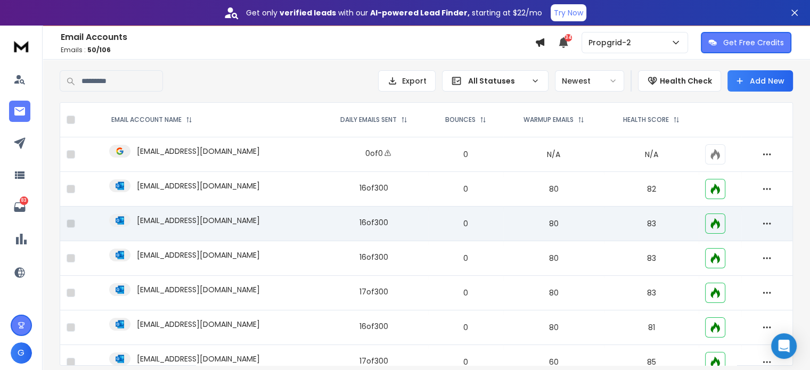
click at [243, 225] on div "[EMAIL_ADDRESS][DOMAIN_NAME]" at bounding box center [184, 220] width 151 height 13
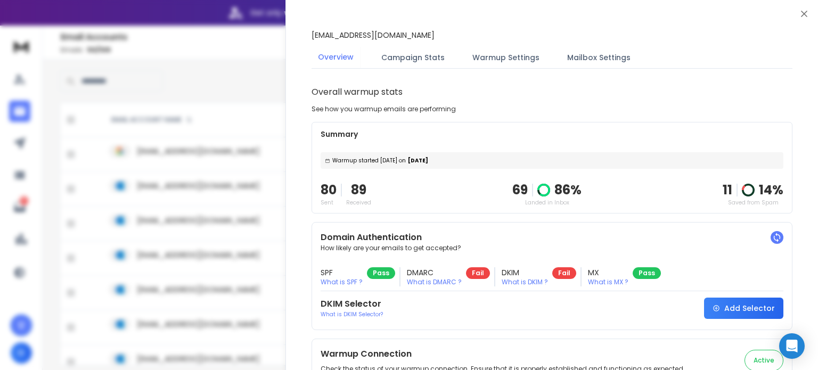
drag, startPoint x: 452, startPoint y: 32, endPoint x: 298, endPoint y: 28, distance: 154.4
click at [298, 28] on div "Multi Select Table Sheet gauarv1@propnews.onmicrosoft.com Overview Campaign Sta…" at bounding box center [551, 185] width 532 height 370
copy p "[EMAIL_ADDRESS][DOMAIN_NAME]"
click at [207, 69] on div at bounding box center [409, 185] width 818 height 370
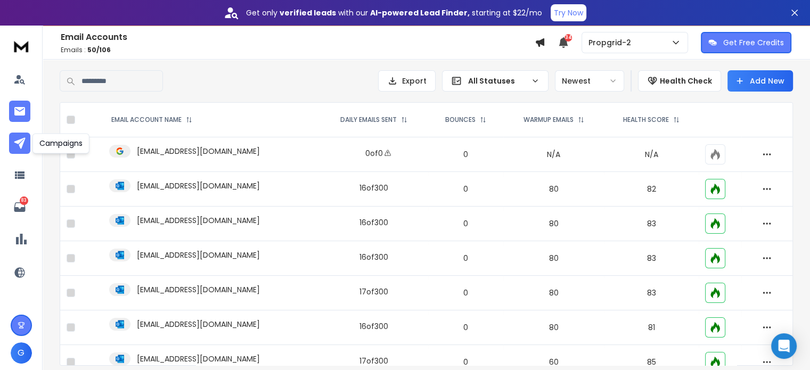
click at [23, 144] on icon at bounding box center [19, 143] width 13 height 13
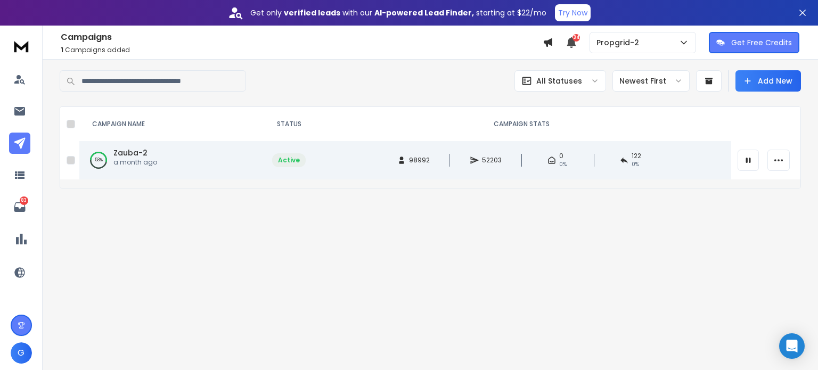
click at [236, 162] on div "53 % Zauba-2 a month ago" at bounding box center [172, 160] width 165 height 26
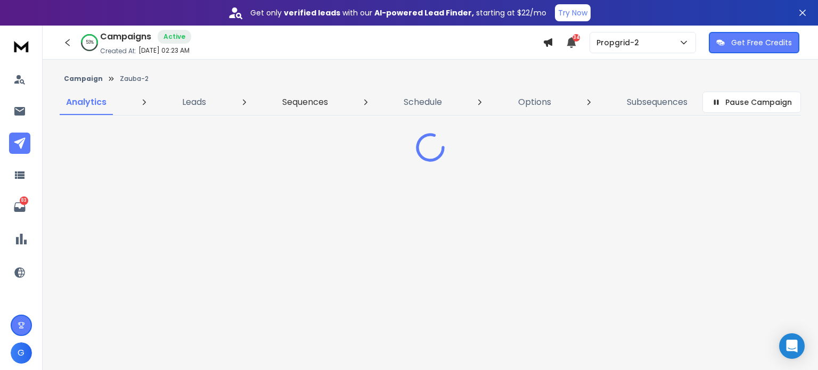
click at [307, 108] on p "Sequences" at bounding box center [305, 102] width 46 height 13
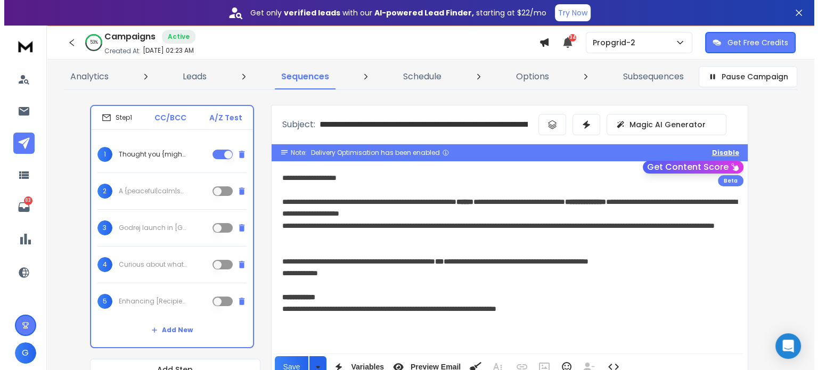
scroll to position [53, 0]
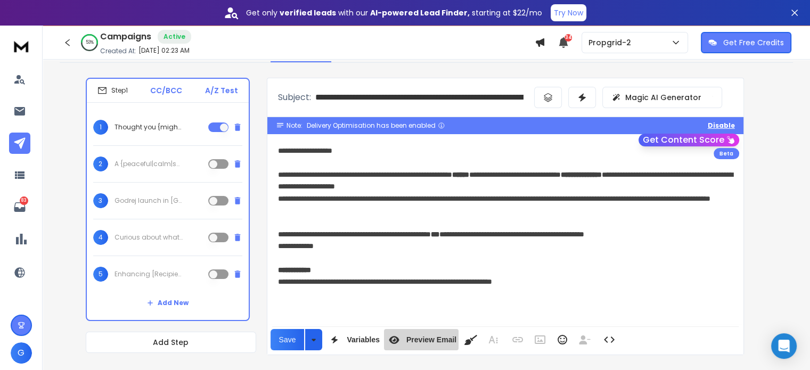
click at [406, 339] on span "Preview Email" at bounding box center [431, 339] width 54 height 9
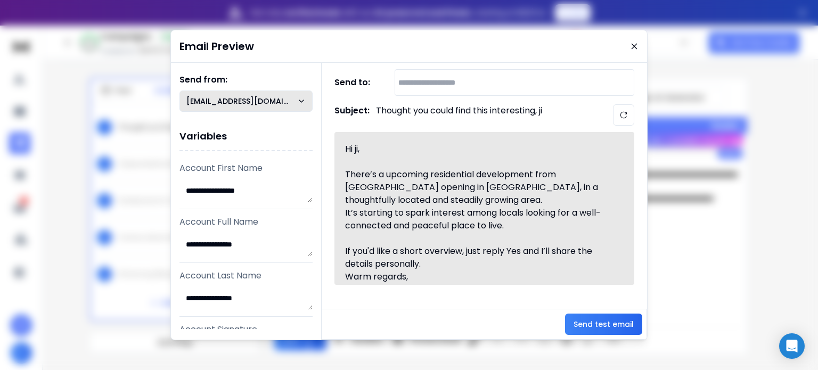
click at [224, 101] on p "[EMAIL_ADDRESS][DOMAIN_NAME]" at bounding box center [241, 101] width 111 height 11
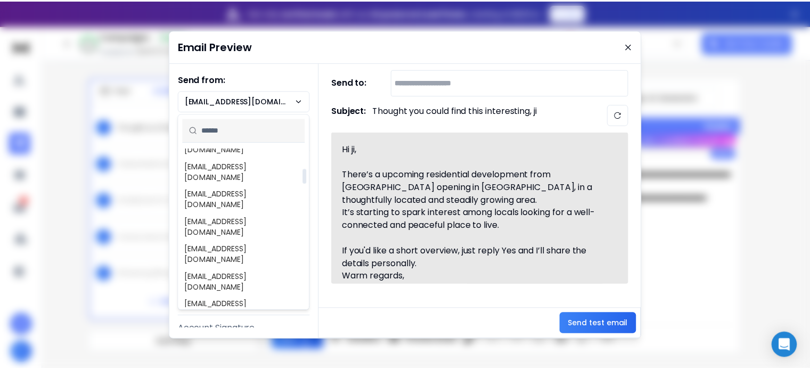
scroll to position [213, 0]
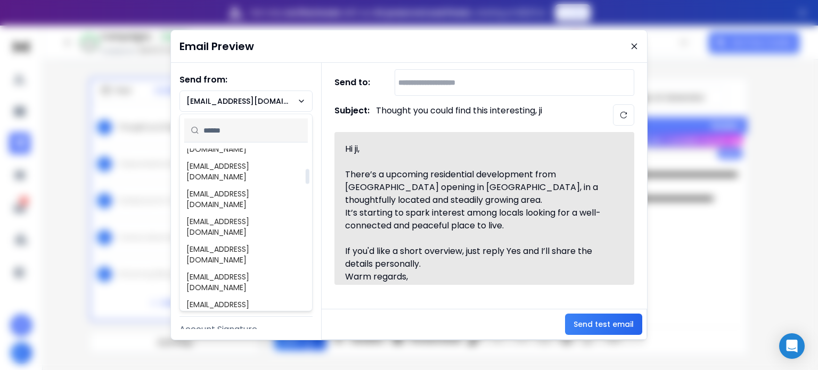
click at [273, 354] on div "[EMAIL_ADDRESS][DOMAIN_NAME]" at bounding box center [245, 364] width 119 height 21
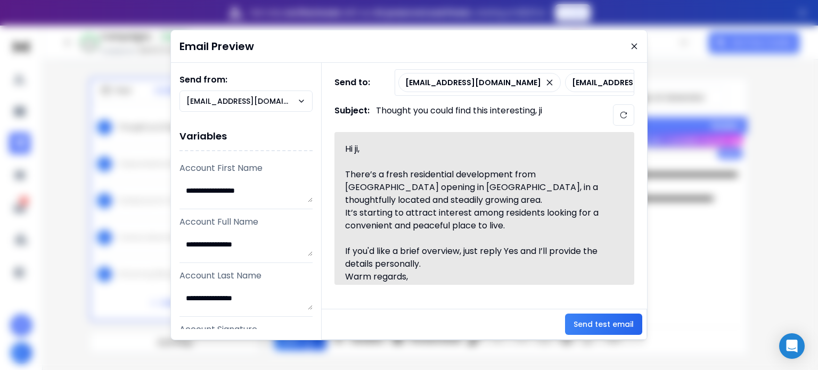
click at [604, 325] on button "Send test email" at bounding box center [603, 323] width 77 height 21
click at [633, 47] on icon at bounding box center [634, 46] width 6 height 6
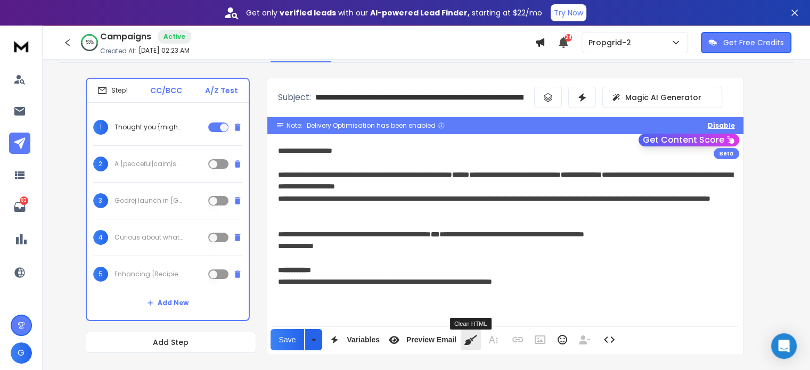
click at [470, 334] on button "Clean HTML" at bounding box center [470, 339] width 20 height 21
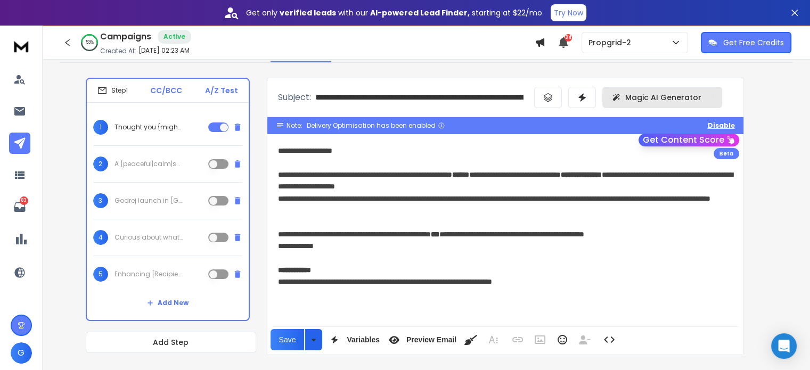
click at [671, 100] on p "Magic AI Generator" at bounding box center [663, 97] width 76 height 11
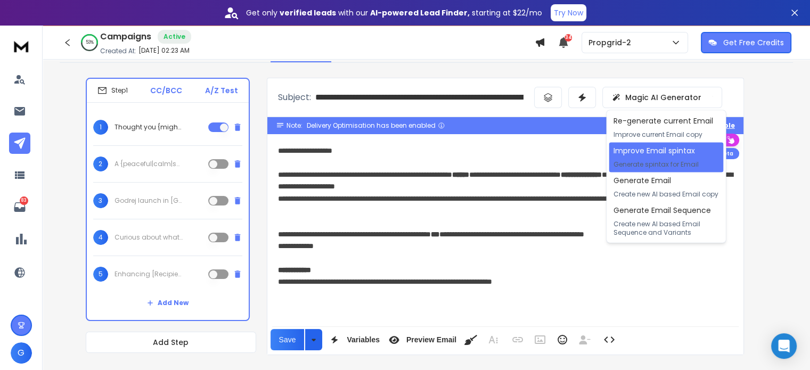
click at [344, 103] on input "**********" at bounding box center [419, 97] width 208 height 13
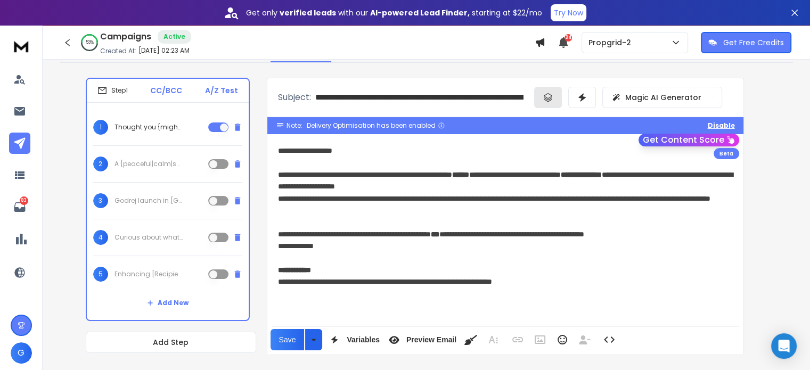
scroll to position [0, 171]
drag, startPoint x: 316, startPoint y: 94, endPoint x: 560, endPoint y: 97, distance: 243.8
click at [560, 97] on div "**********" at bounding box center [505, 97] width 476 height 39
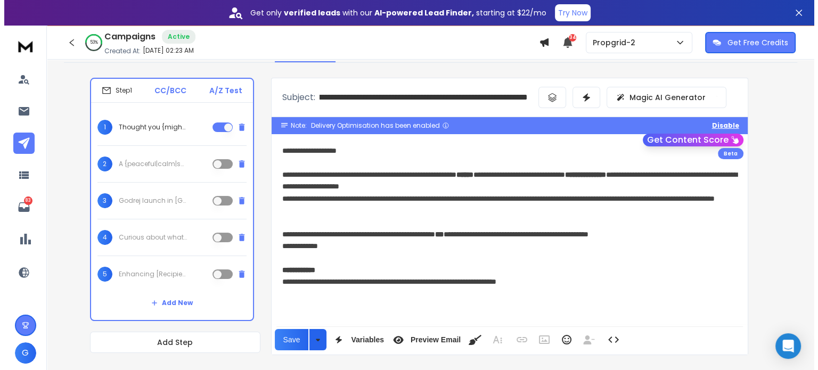
scroll to position [0, 0]
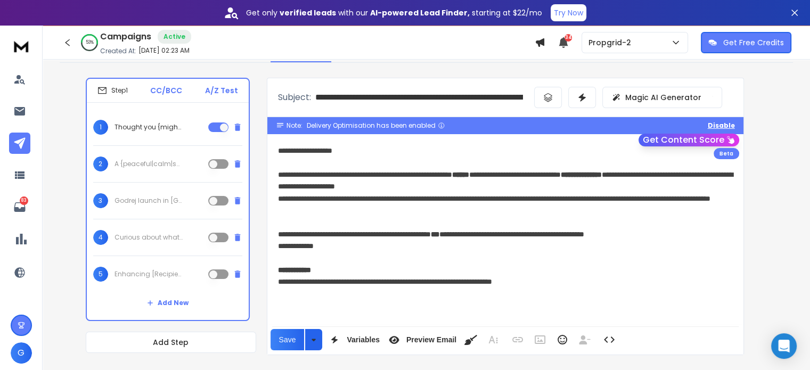
drag, startPoint x: 458, startPoint y: 88, endPoint x: 409, endPoint y: 97, distance: 49.3
click at [409, 97] on input "**********" at bounding box center [419, 97] width 208 height 13
click at [629, 100] on p "Magic AI Generator" at bounding box center [663, 97] width 76 height 11
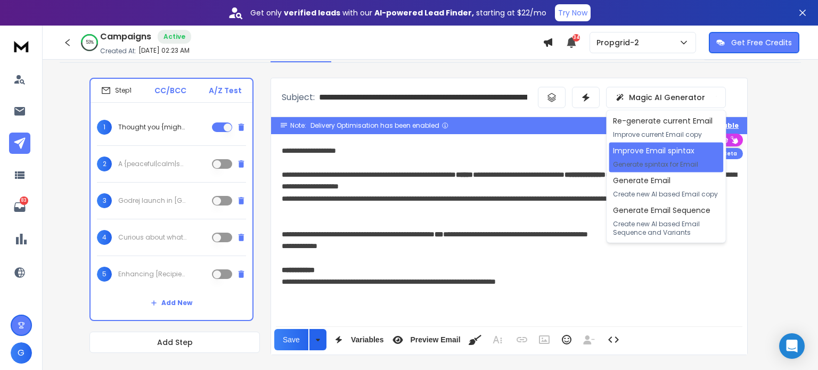
click at [637, 146] on h1 "Improve Email spintax" at bounding box center [655, 150] width 85 height 11
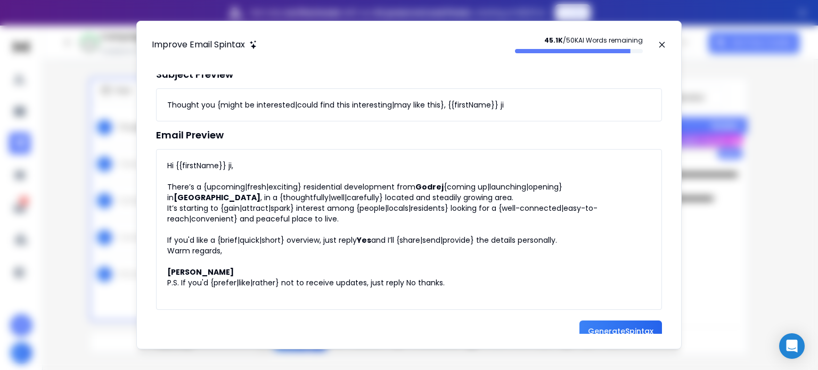
scroll to position [23, 0]
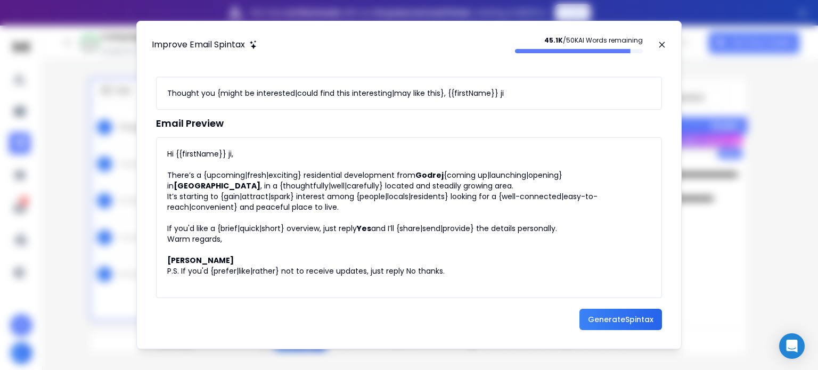
click at [599, 319] on button "Generate Spintax" at bounding box center [620, 319] width 82 height 21
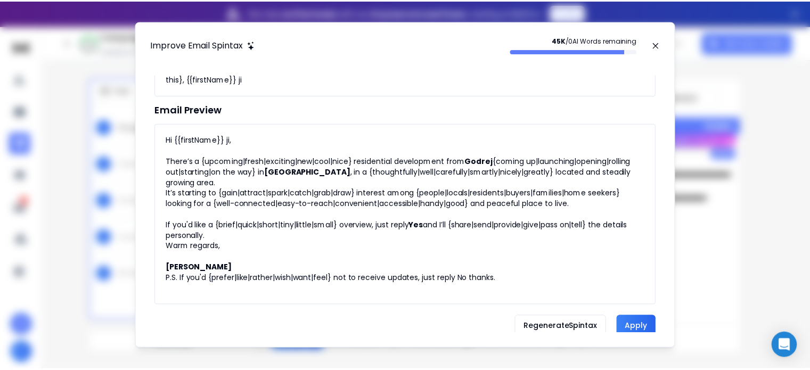
scroll to position [55, 0]
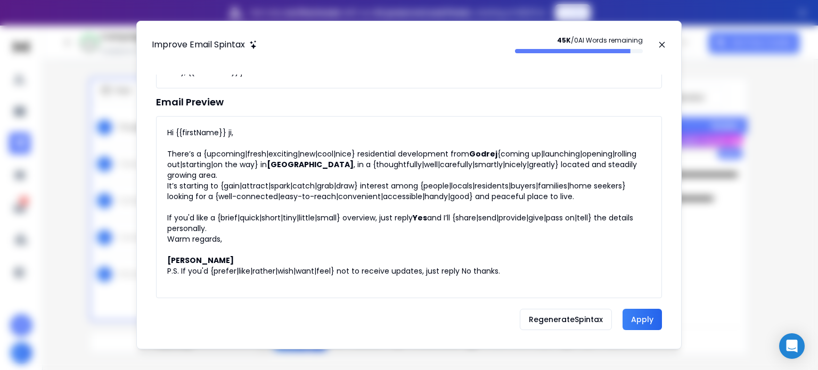
click at [631, 321] on button "Apply" at bounding box center [641, 319] width 39 height 21
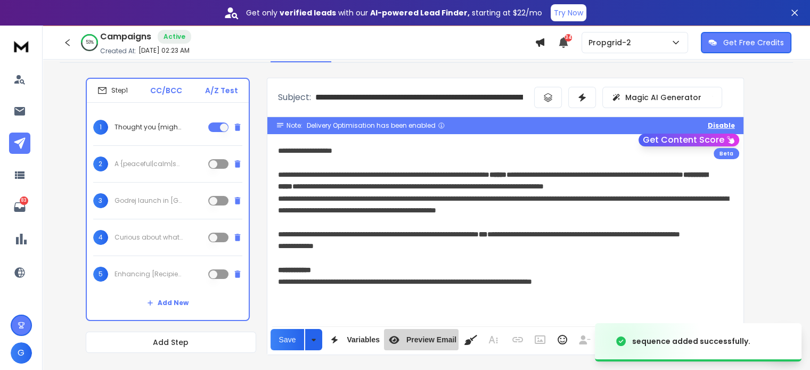
click at [437, 337] on span "Preview Email" at bounding box center [431, 339] width 54 height 9
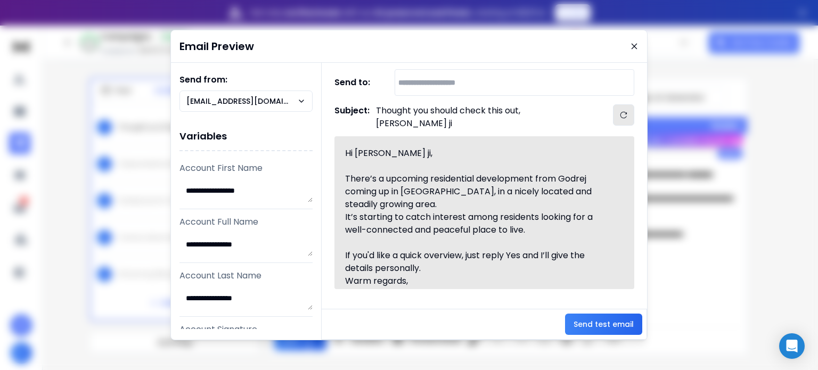
click at [613, 116] on button at bounding box center [623, 114] width 21 height 21
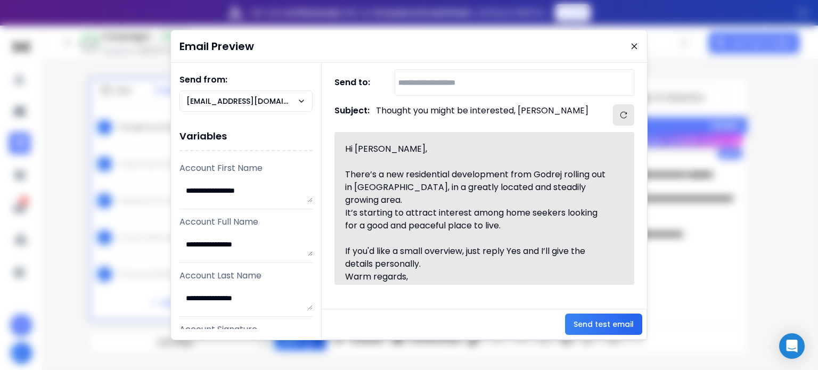
click at [618, 121] on button at bounding box center [623, 114] width 21 height 21
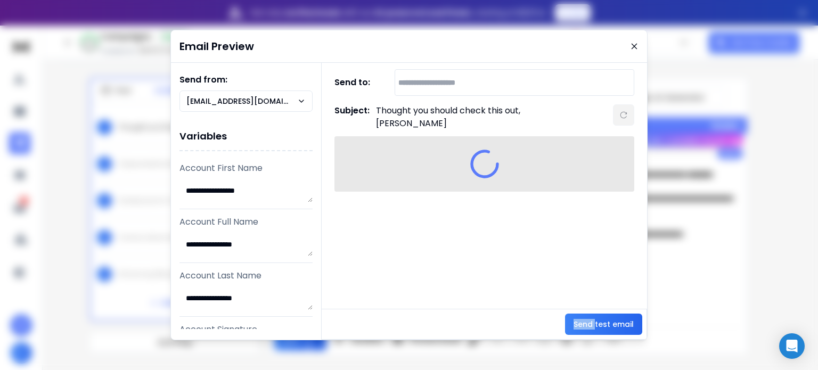
click at [618, 121] on div "Subject: Thought you should check this out, Nirmal ji" at bounding box center [484, 117] width 300 height 26
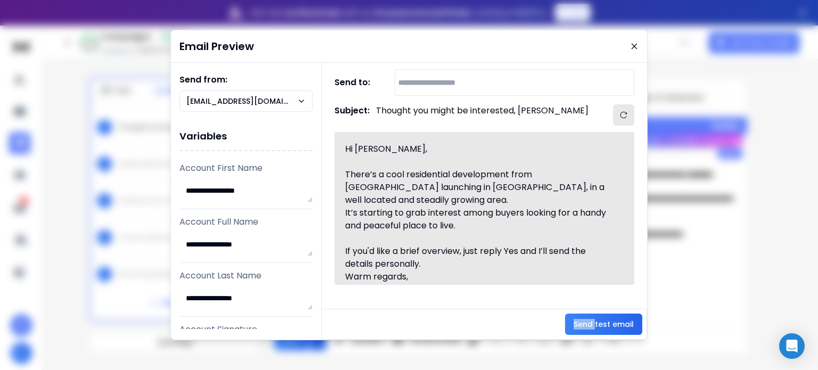
click at [618, 121] on button at bounding box center [623, 114] width 21 height 21
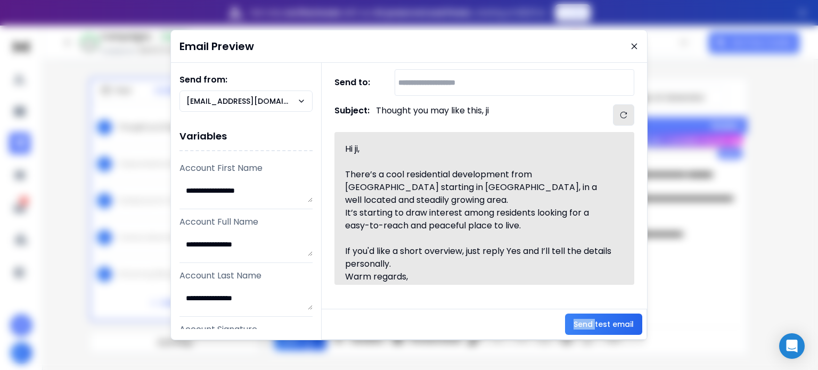
click at [618, 121] on button at bounding box center [623, 114] width 21 height 21
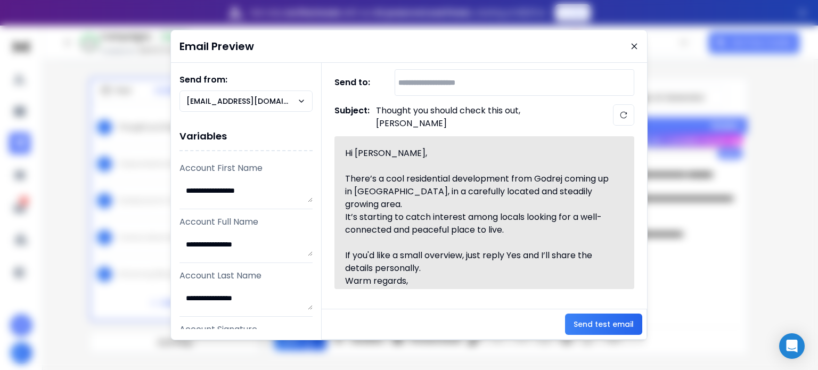
click at [631, 47] on icon at bounding box center [634, 46] width 9 height 9
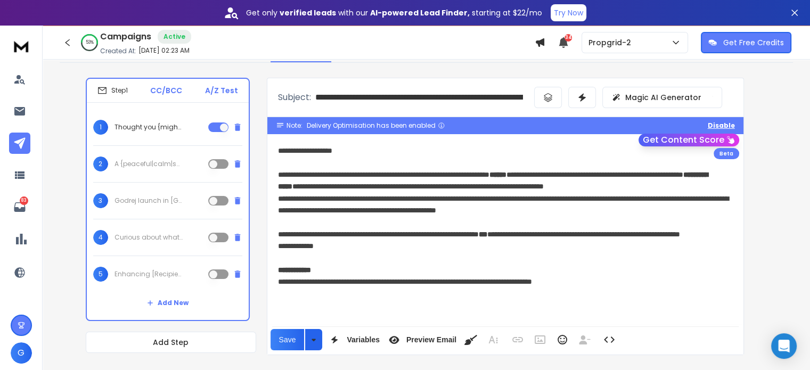
drag, startPoint x: 316, startPoint y: 93, endPoint x: 480, endPoint y: 93, distance: 163.9
click at [480, 93] on input "**********" at bounding box center [419, 97] width 208 height 13
click at [154, 200] on p "Godrej launch in [GEOGRAPHIC_DATA] —{want|would you like|interested} to take a …" at bounding box center [148, 200] width 68 height 9
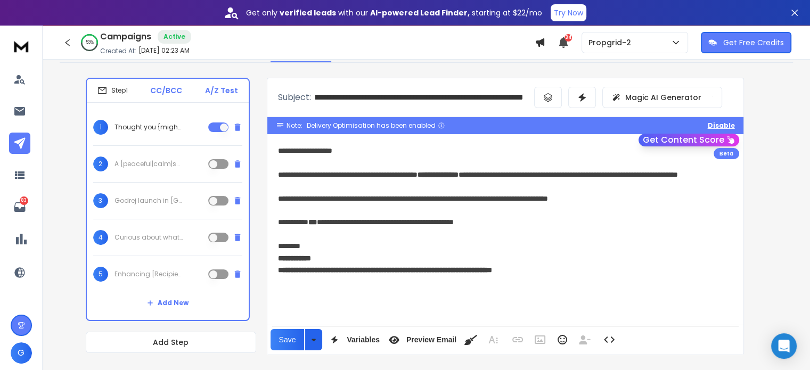
scroll to position [0, 211]
drag, startPoint x: 317, startPoint y: 95, endPoint x: 529, endPoint y: 92, distance: 211.9
click at [529, 92] on div "**********" at bounding box center [505, 97] width 476 height 39
click at [173, 127] on p "Thought you {might be interested|could find this interesting|may like this|shou…" at bounding box center [148, 127] width 68 height 9
type input "**********"
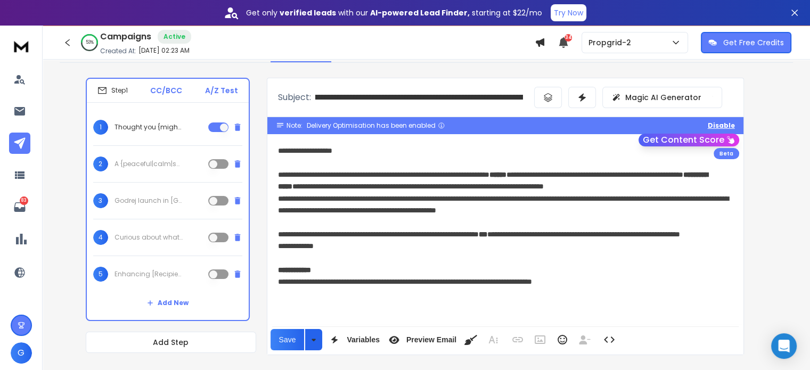
click at [353, 99] on input "**********" at bounding box center [419, 97] width 208 height 13
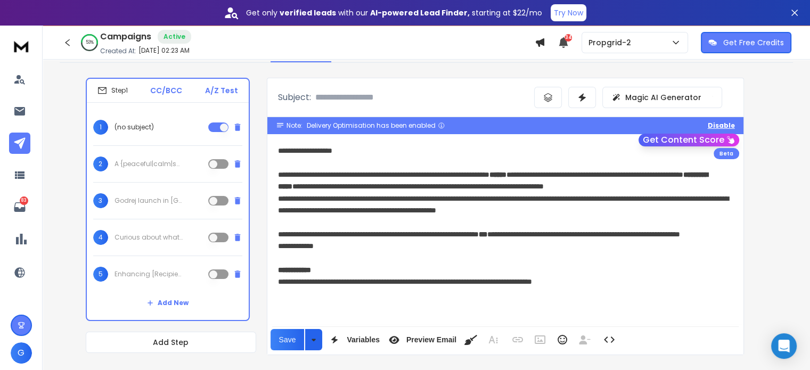
scroll to position [0, 0]
paste input "**********"
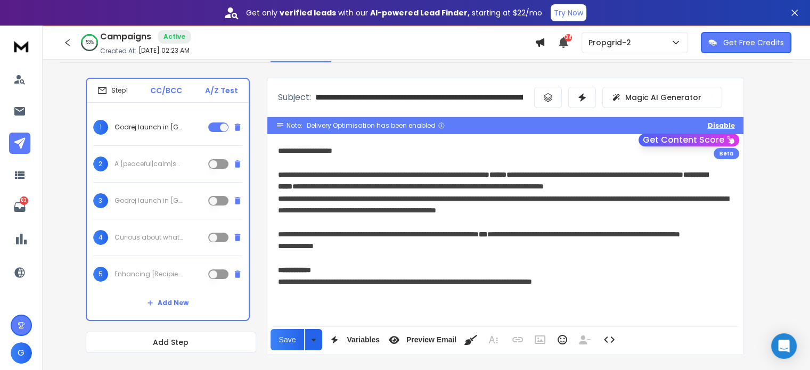
drag, startPoint x: 391, startPoint y: 97, endPoint x: 218, endPoint y: 97, distance: 173.0
click at [218, 97] on div "**********" at bounding box center [426, 216] width 681 height 277
type input "**********"
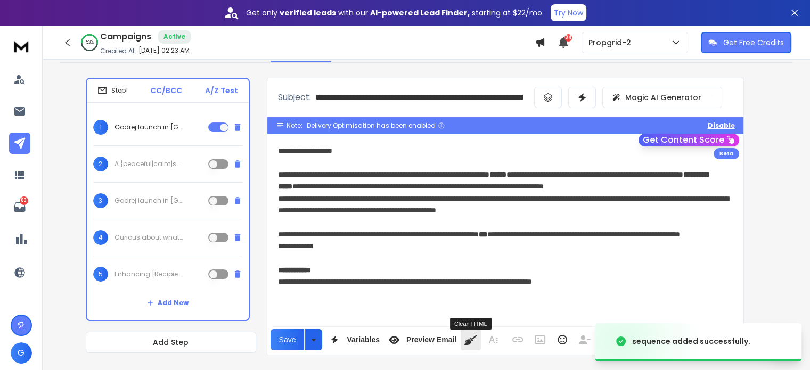
click at [464, 340] on icon "button" at bounding box center [470, 340] width 13 height 10
click at [430, 343] on span "Preview Email" at bounding box center [431, 339] width 54 height 9
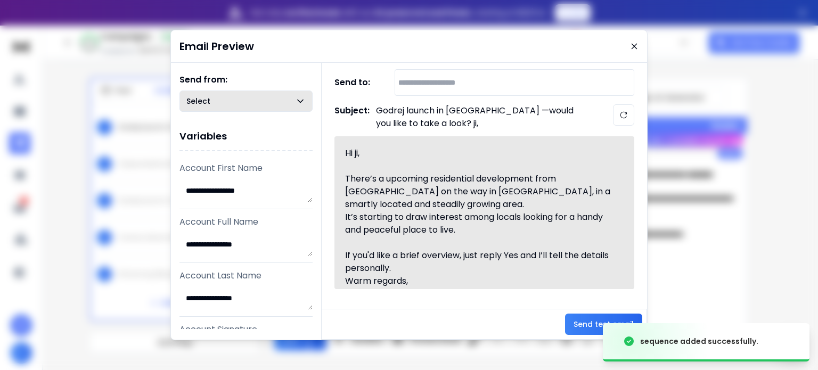
click at [214, 101] on p "Select" at bounding box center [200, 101] width 28 height 11
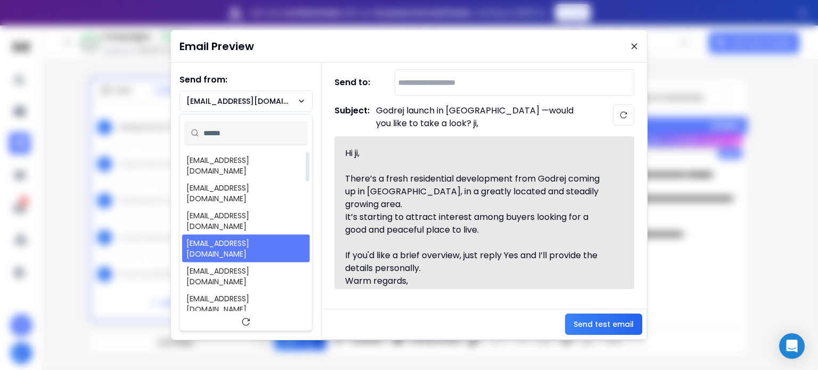
click at [262, 235] on div "[EMAIL_ADDRESS][DOMAIN_NAME]" at bounding box center [246, 249] width 128 height 28
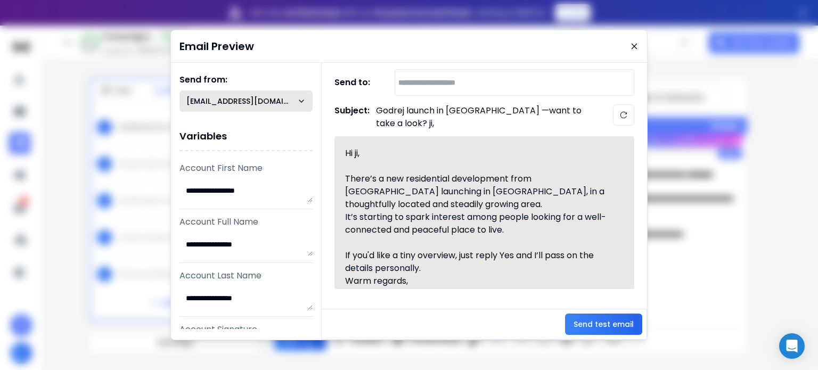
click at [298, 94] on button "[EMAIL_ADDRESS][DOMAIN_NAME]" at bounding box center [245, 100] width 133 height 21
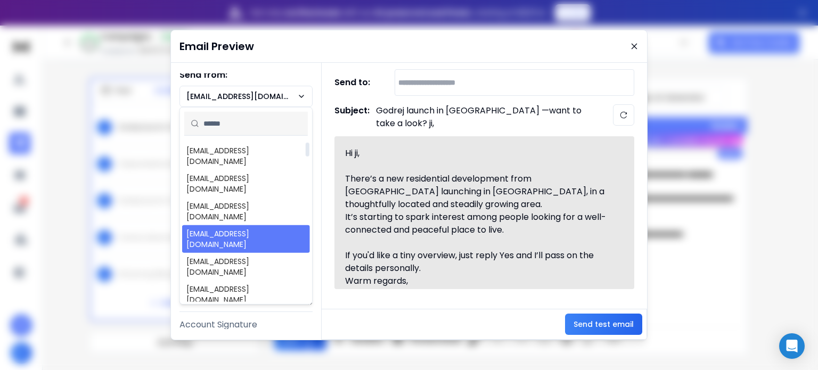
click at [326, 45] on div "Email Preview" at bounding box center [409, 46] width 476 height 32
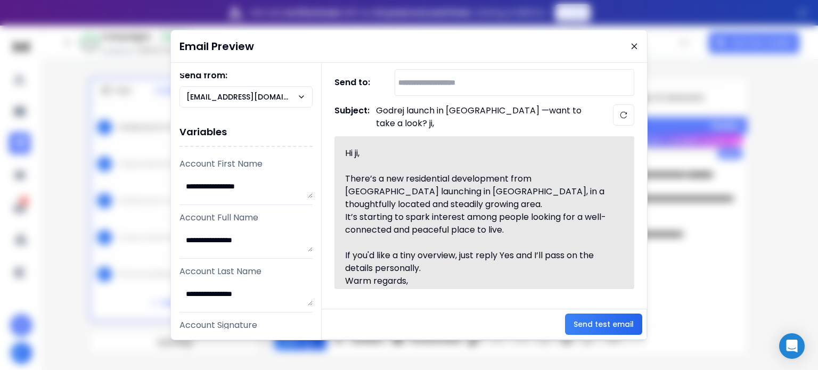
scroll to position [4, 0]
click at [297, 101] on icon "button" at bounding box center [301, 97] width 9 height 11
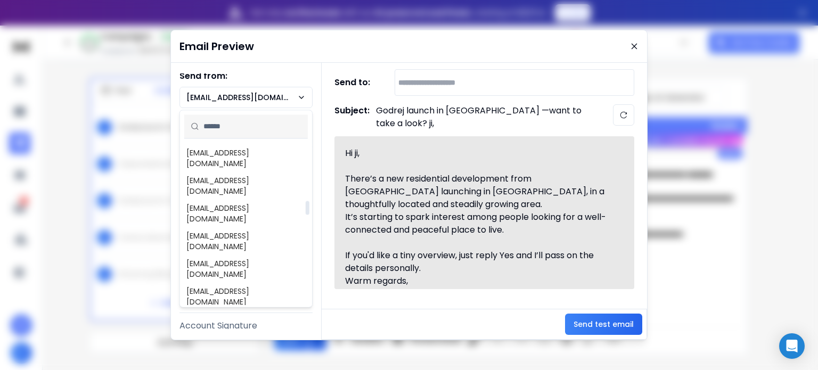
scroll to position [638, 0]
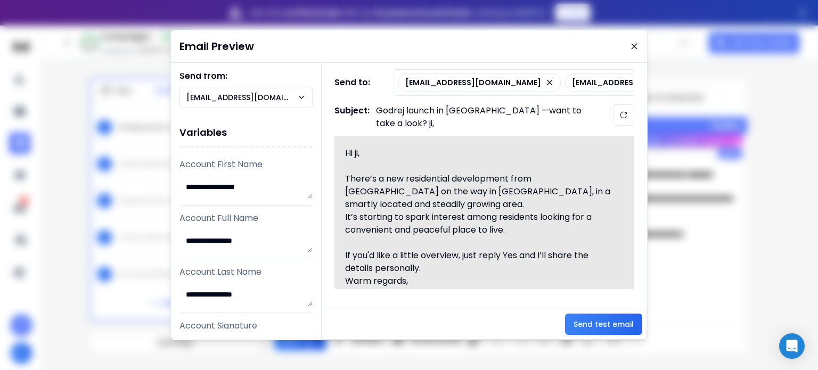
click at [613, 321] on button "Send test email" at bounding box center [603, 323] width 77 height 21
click at [627, 43] on div "Email Preview" at bounding box center [409, 46] width 476 height 32
click at [637, 45] on icon at bounding box center [634, 46] width 9 height 9
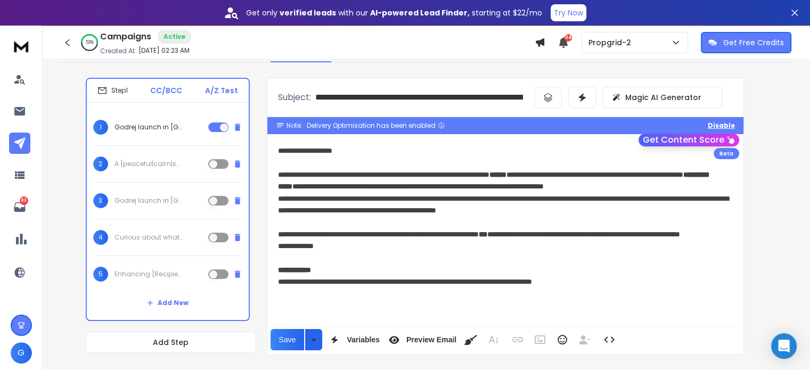
click at [307, 304] on div "**********" at bounding box center [505, 229] width 476 height 190
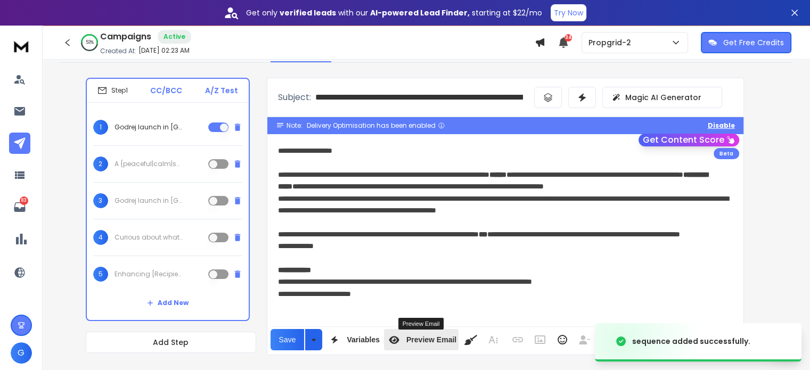
click at [419, 338] on span "Preview Email" at bounding box center [431, 339] width 54 height 9
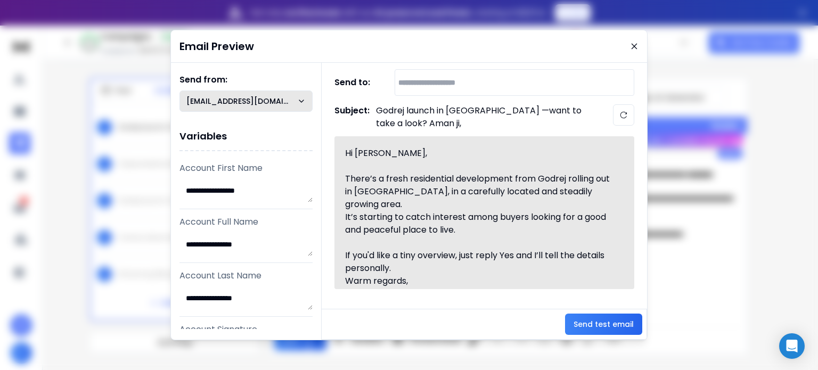
click at [245, 96] on p "[EMAIL_ADDRESS][DOMAIN_NAME]" at bounding box center [241, 101] width 111 height 11
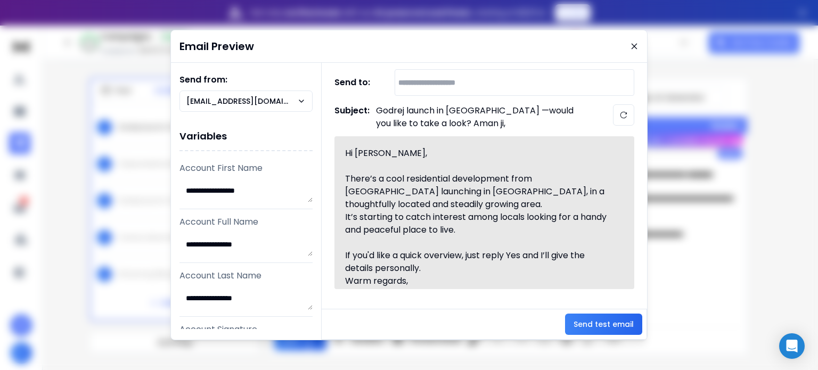
scroll to position [0, 0]
click at [586, 323] on button "Send test email" at bounding box center [603, 323] width 77 height 21
click at [635, 47] on icon at bounding box center [634, 46] width 6 height 6
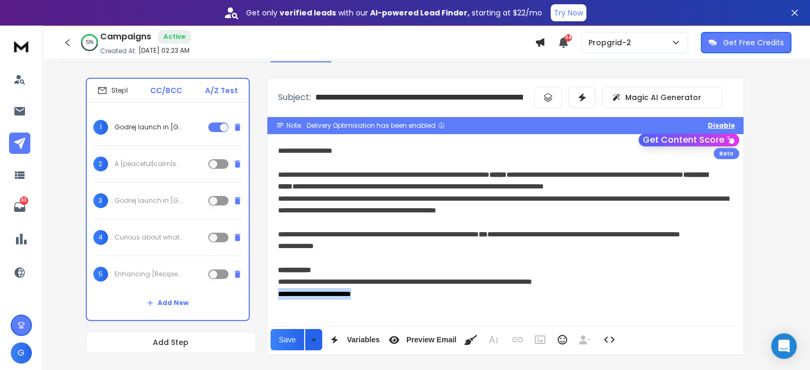
drag, startPoint x: 389, startPoint y: 299, endPoint x: 272, endPoint y: 293, distance: 117.2
click at [272, 293] on div "**********" at bounding box center [505, 229] width 476 height 190
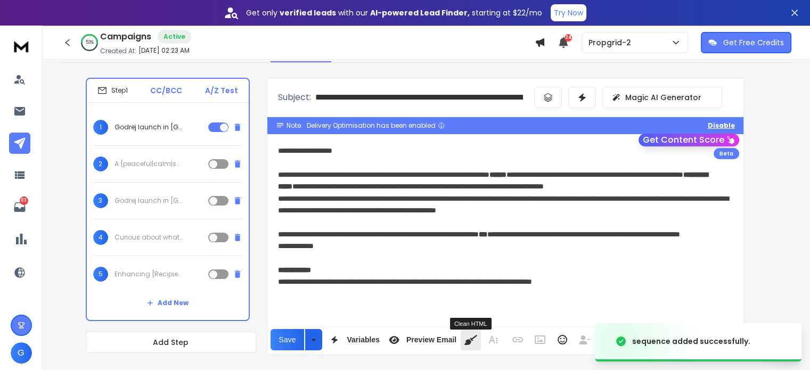
click at [476, 343] on icon "button" at bounding box center [470, 340] width 13 height 10
click at [467, 345] on button "Clean HTML" at bounding box center [470, 339] width 20 height 21
click at [465, 345] on button "Clean HTML" at bounding box center [470, 339] width 20 height 21
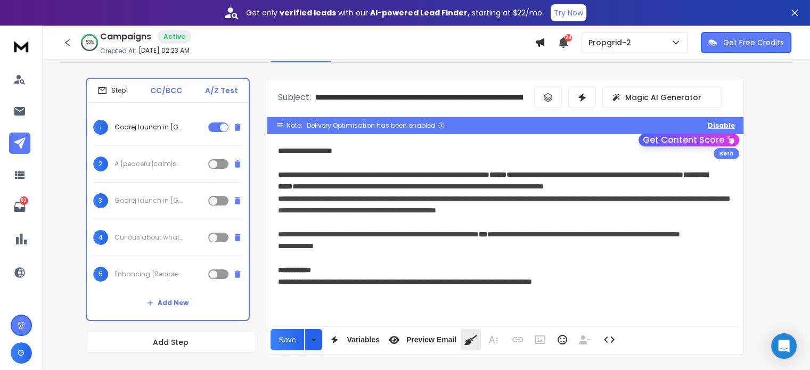
click at [465, 345] on button "Clean HTML" at bounding box center [470, 339] width 20 height 21
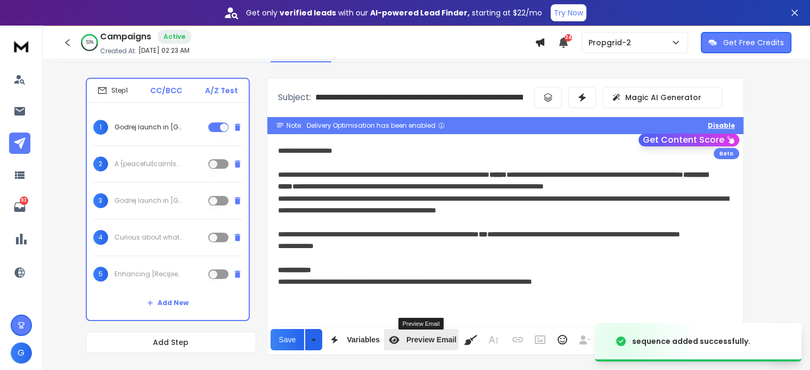
click at [432, 342] on span "Preview Email" at bounding box center [431, 339] width 54 height 9
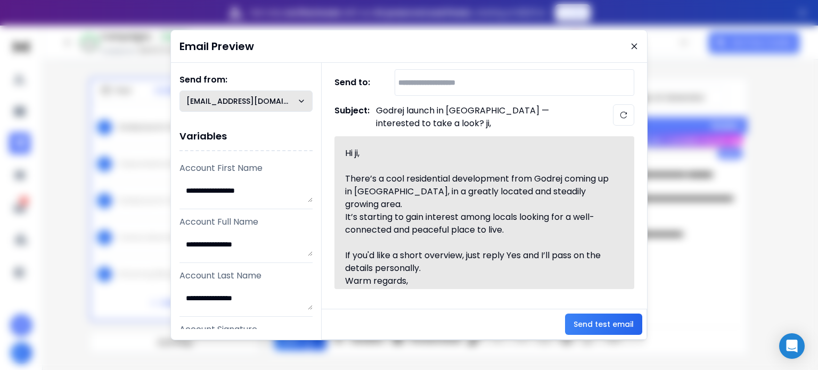
click at [245, 102] on p "[EMAIL_ADDRESS][DOMAIN_NAME]" at bounding box center [241, 101] width 111 height 11
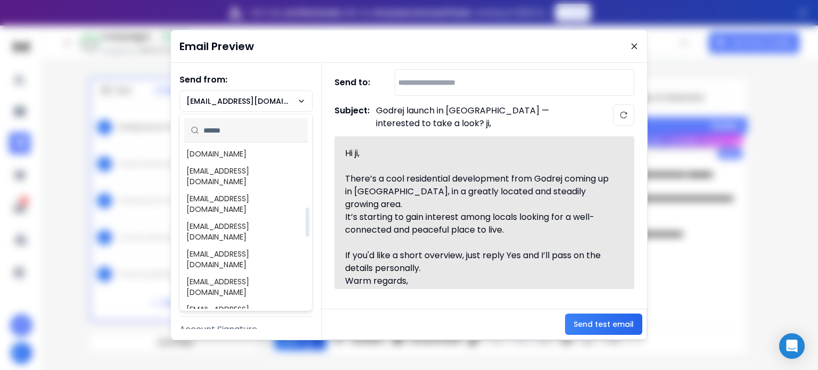
scroll to position [319, 0]
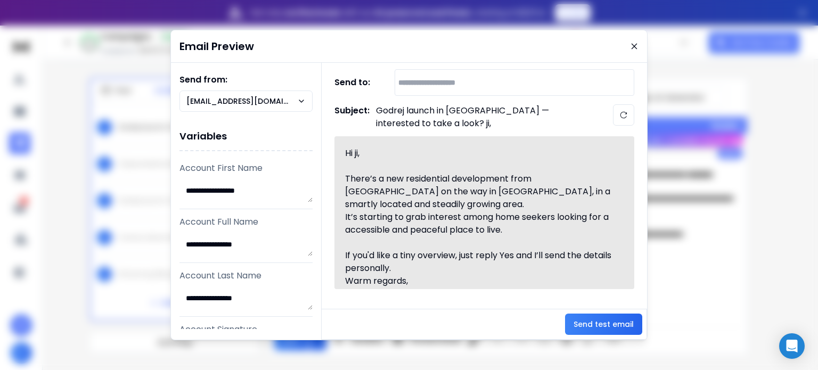
click at [630, 43] on icon at bounding box center [634, 46] width 9 height 9
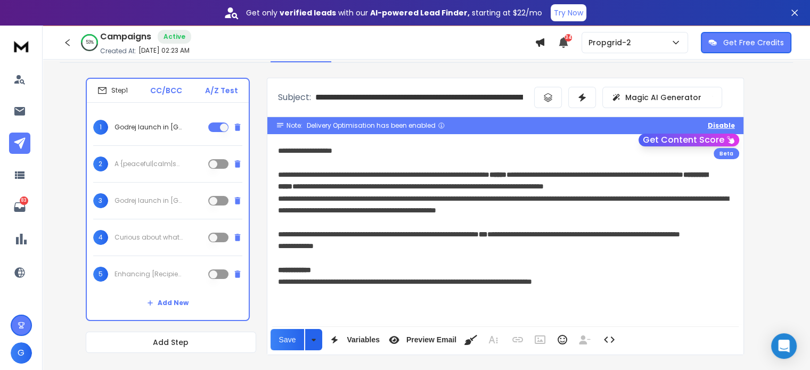
drag, startPoint x: 273, startPoint y: 302, endPoint x: 290, endPoint y: 305, distance: 17.4
click at [280, 304] on div "**********" at bounding box center [505, 229] width 476 height 190
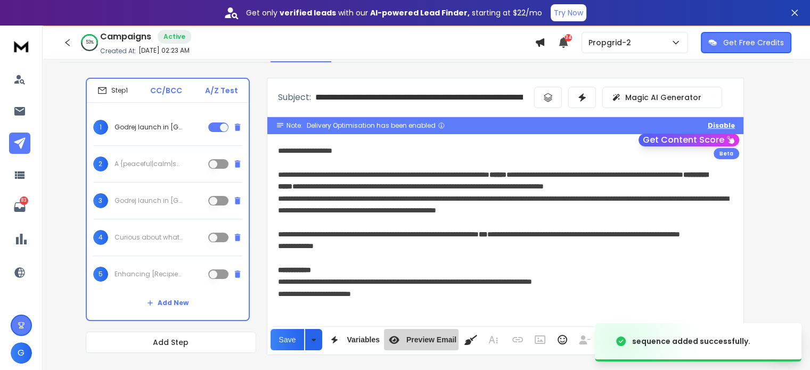
click at [451, 341] on span "Preview Email" at bounding box center [431, 339] width 54 height 9
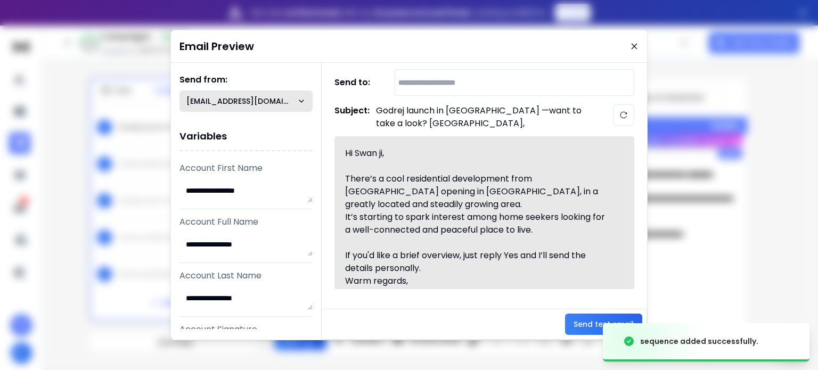
click at [266, 96] on p "[EMAIL_ADDRESS][DOMAIN_NAME]" at bounding box center [241, 101] width 111 height 11
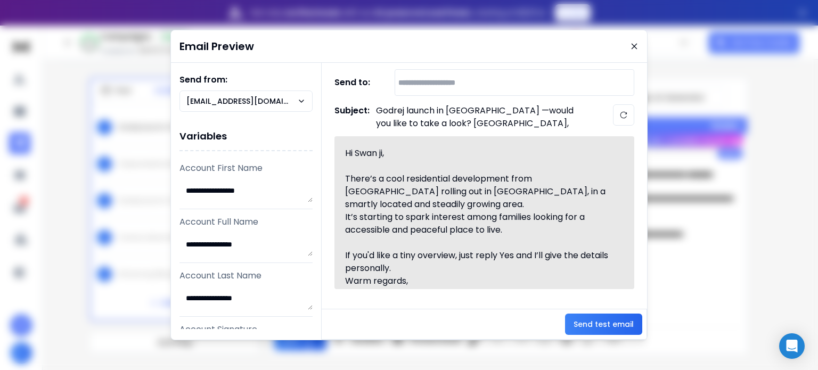
click at [409, 82] on input at bounding box center [514, 82] width 232 height 19
click at [599, 319] on button "Send test email" at bounding box center [603, 323] width 77 height 21
click at [634, 42] on icon at bounding box center [634, 46] width 9 height 9
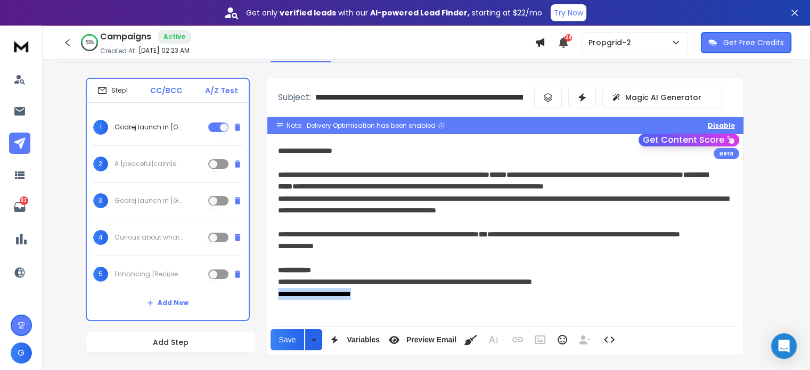
drag, startPoint x: 277, startPoint y: 295, endPoint x: 394, endPoint y: 291, distance: 117.7
click at [394, 291] on div "**********" at bounding box center [505, 294] width 455 height 12
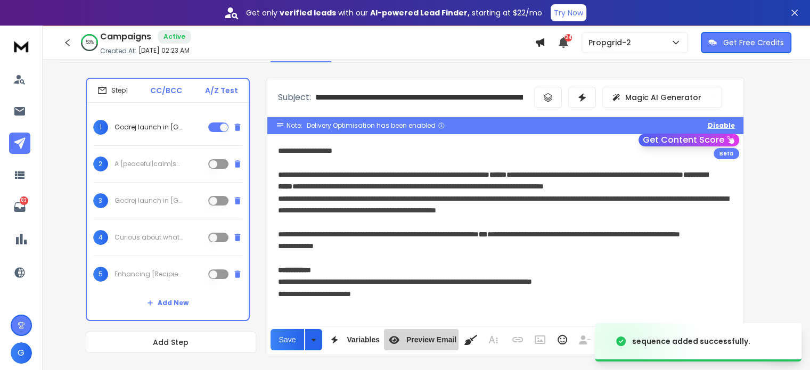
click at [426, 338] on span "Preview Email" at bounding box center [431, 339] width 54 height 9
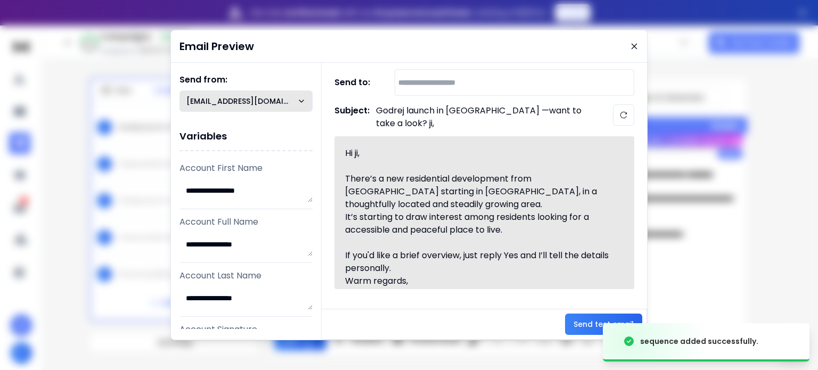
click at [247, 96] on p "[EMAIL_ADDRESS][DOMAIN_NAME]" at bounding box center [241, 101] width 111 height 11
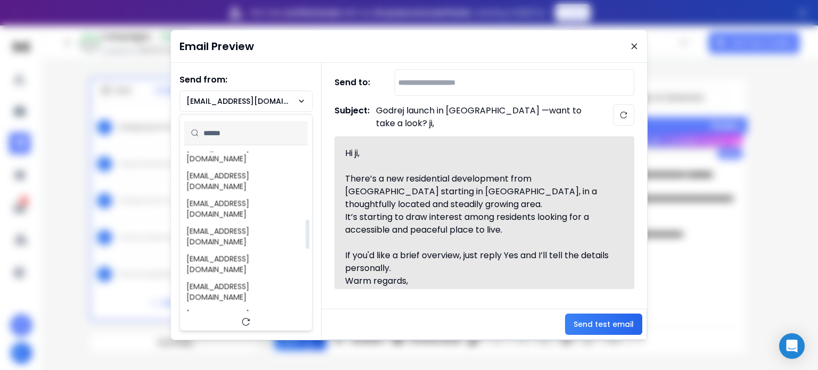
scroll to position [373, 0]
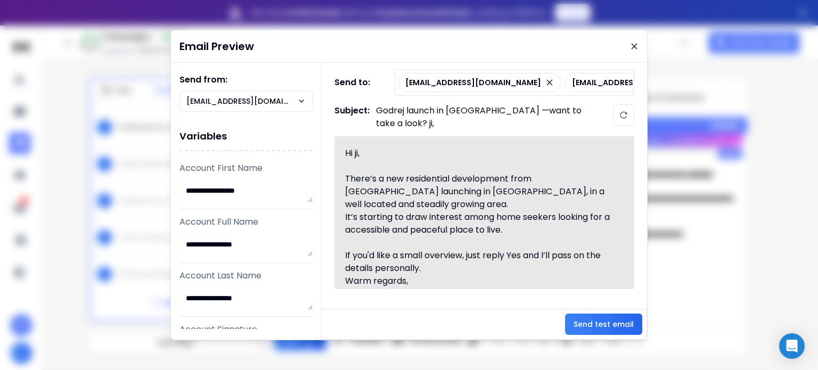
click at [577, 328] on button "Send test email" at bounding box center [603, 323] width 77 height 21
click at [632, 45] on icon at bounding box center [634, 46] width 6 height 6
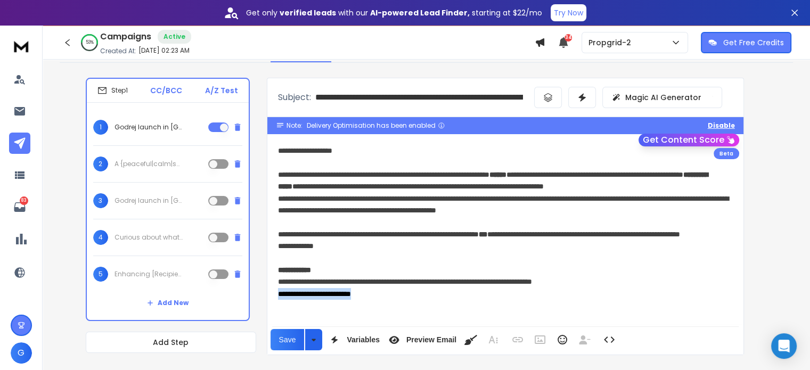
drag, startPoint x: 385, startPoint y: 294, endPoint x: 278, endPoint y: 306, distance: 107.1
click at [273, 306] on div "**********" at bounding box center [505, 229] width 476 height 190
click at [433, 340] on span "Preview Email" at bounding box center [431, 339] width 54 height 9
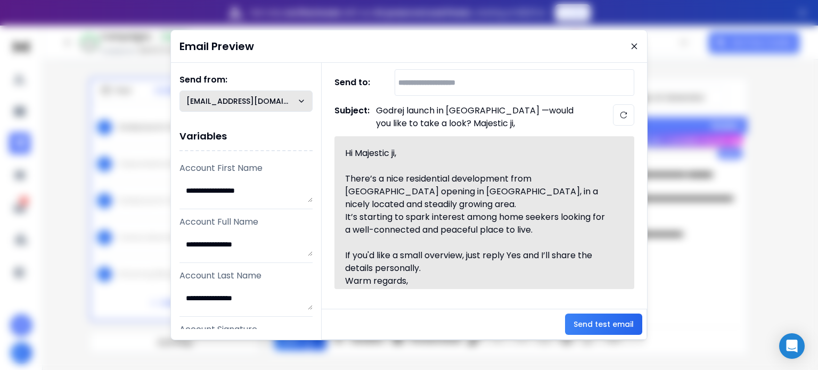
click at [253, 103] on p "[EMAIL_ADDRESS][DOMAIN_NAME]" at bounding box center [241, 101] width 111 height 11
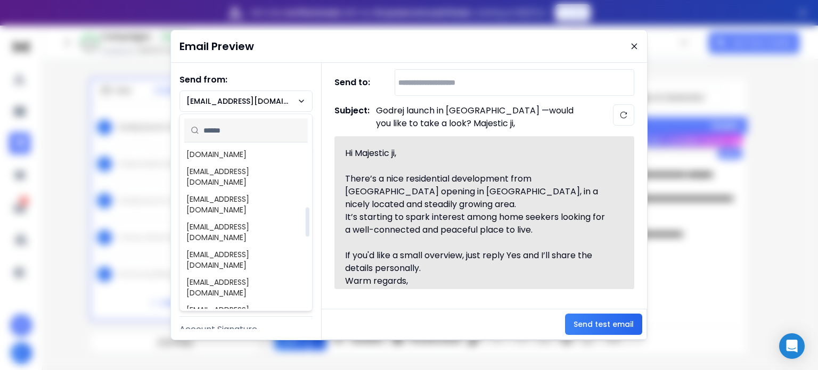
scroll to position [319, 0]
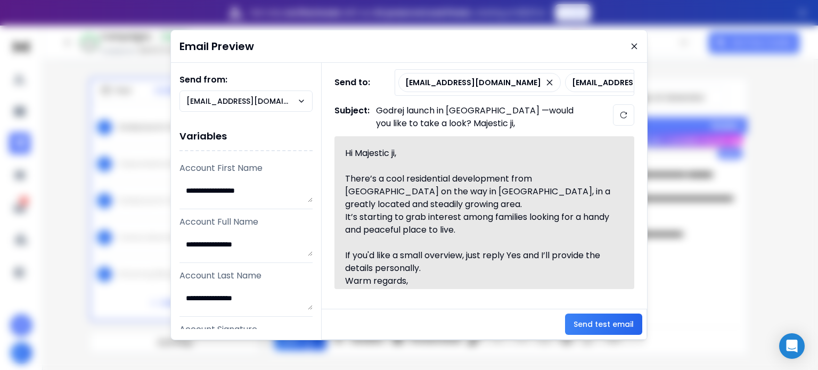
click at [614, 328] on button "Send test email" at bounding box center [603, 323] width 77 height 21
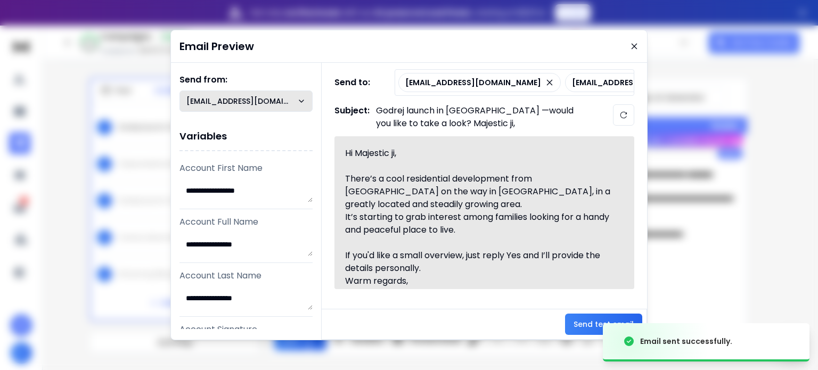
click at [262, 105] on p "[EMAIL_ADDRESS][DOMAIN_NAME]" at bounding box center [241, 101] width 111 height 11
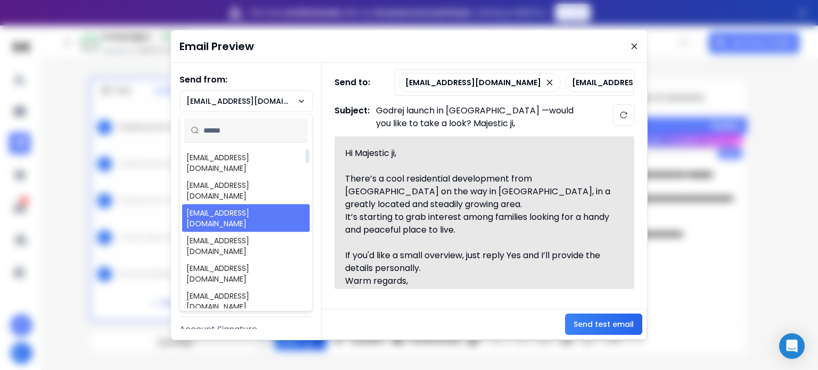
click at [256, 208] on div "[EMAIL_ADDRESS][DOMAIN_NAME]" at bounding box center [245, 218] width 119 height 21
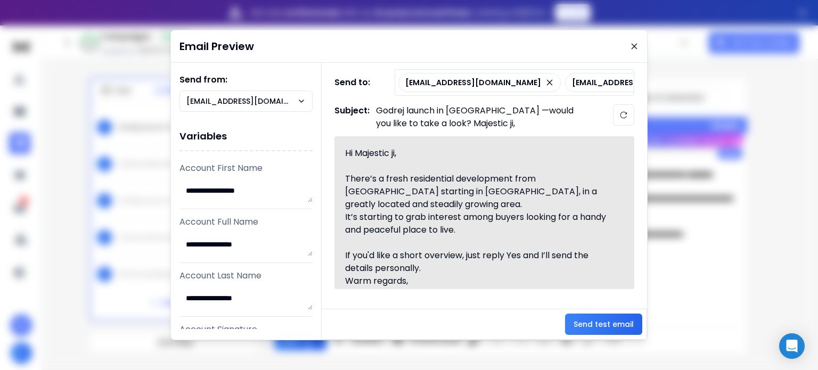
click at [631, 44] on icon at bounding box center [634, 46] width 9 height 9
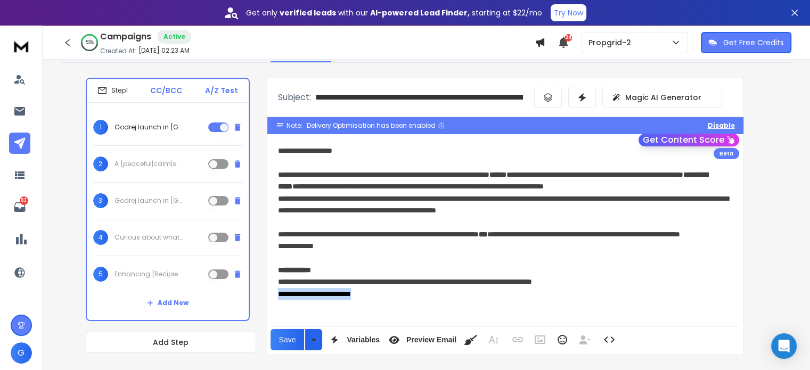
drag, startPoint x: 277, startPoint y: 296, endPoint x: 383, endPoint y: 291, distance: 106.0
click at [383, 291] on div "**********" at bounding box center [505, 229] width 476 height 190
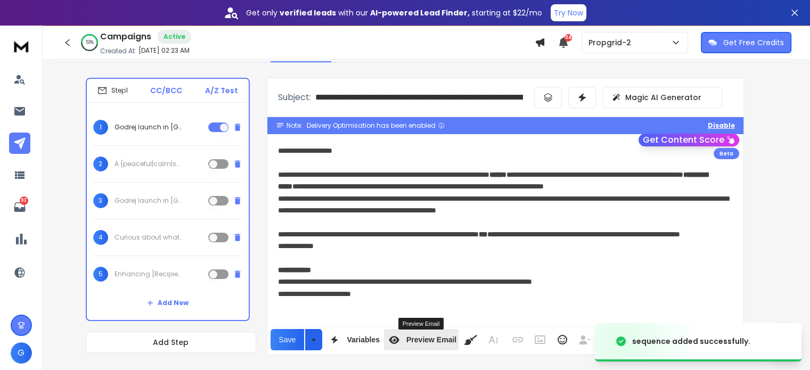
click at [437, 343] on span "Preview Email" at bounding box center [431, 339] width 54 height 9
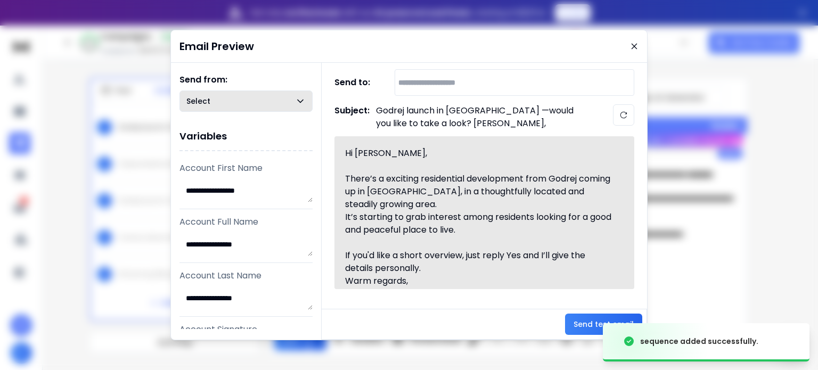
click at [214, 97] on p "Select" at bounding box center [200, 101] width 28 height 11
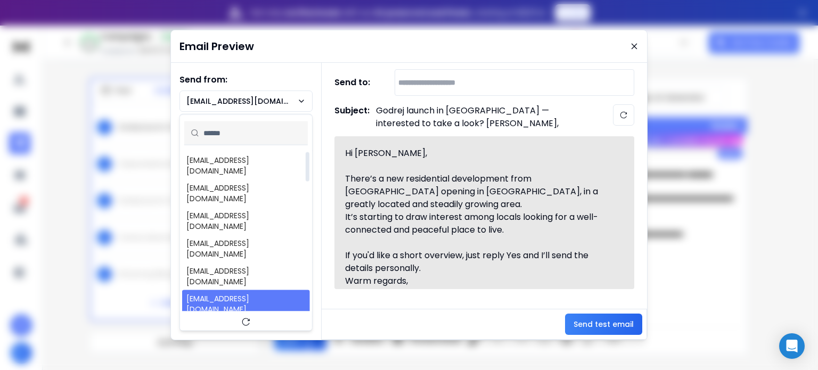
click at [251, 293] on div "[EMAIL_ADDRESS][DOMAIN_NAME]" at bounding box center [245, 303] width 119 height 21
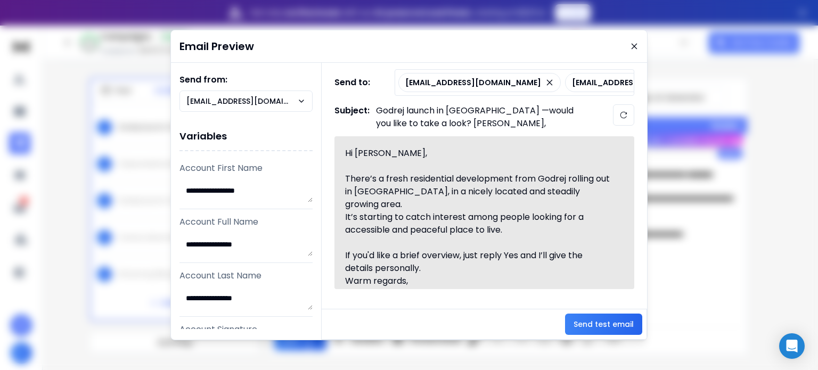
click at [593, 325] on button "Send test email" at bounding box center [603, 323] width 77 height 21
